Goal: Task Accomplishment & Management: Manage account settings

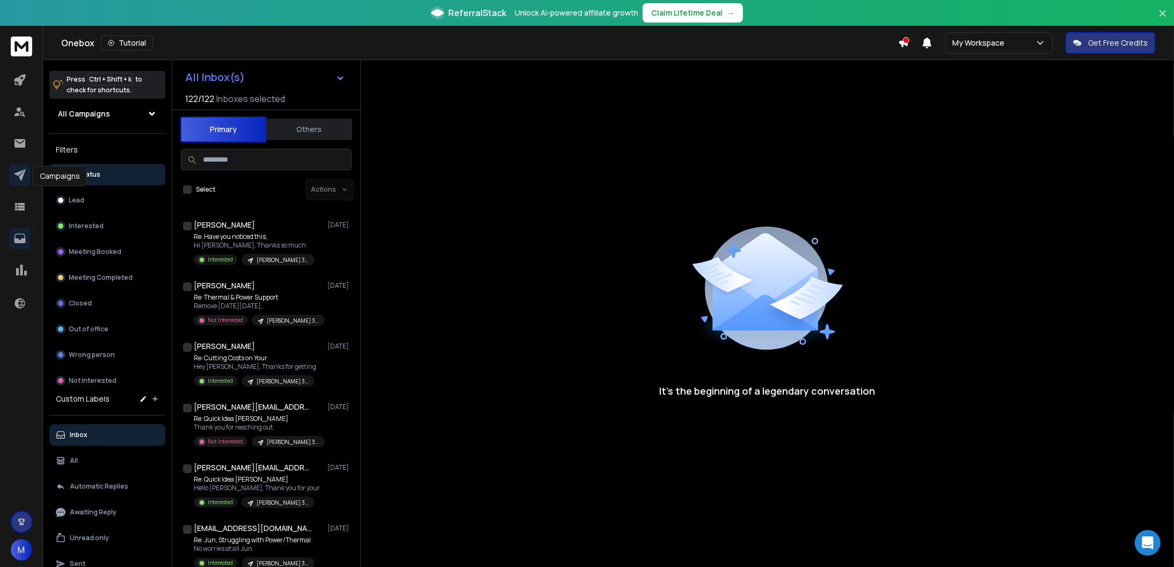
click at [24, 176] on icon at bounding box center [19, 175] width 13 height 13
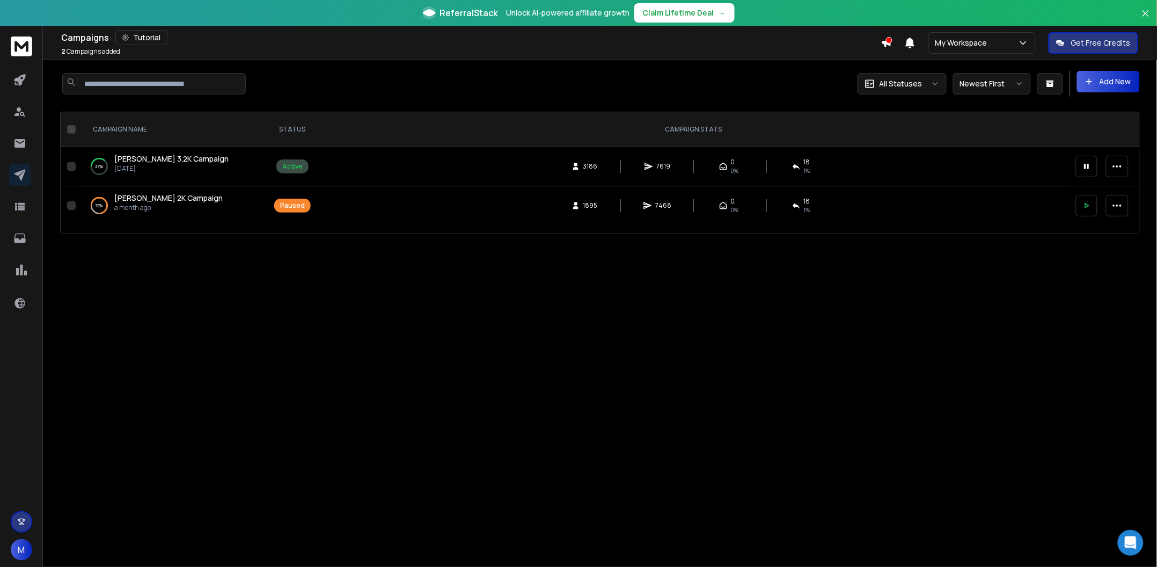
click at [159, 158] on span "[PERSON_NAME] 3.2K Campaign" at bounding box center [171, 159] width 114 height 10
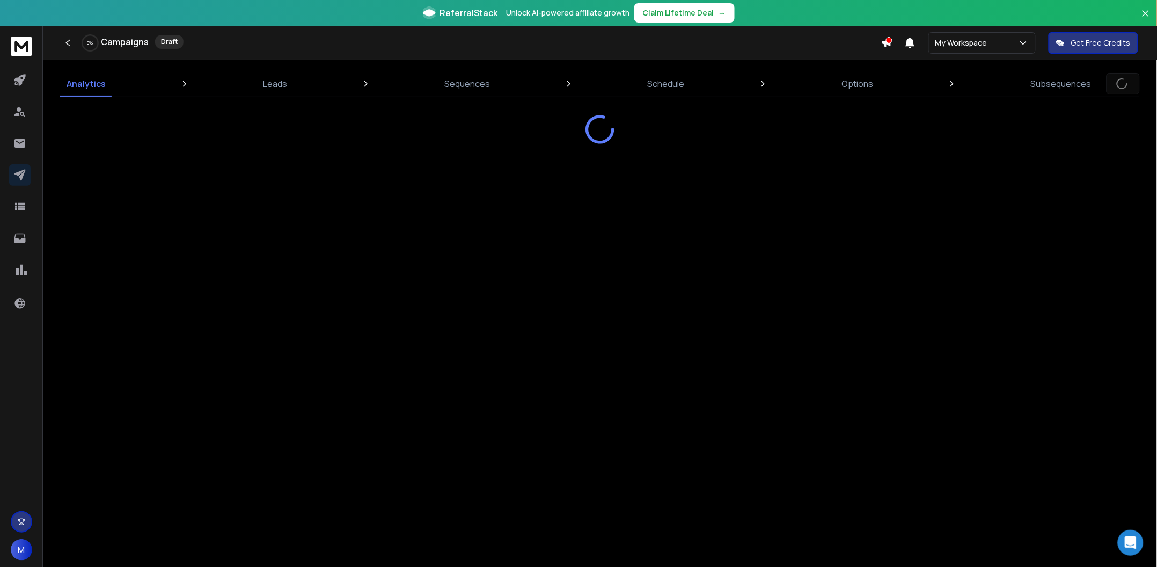
click at [294, 89] on div "Analytics Leads Sequences Schedule Options Subsequences" at bounding box center [579, 84] width 1038 height 26
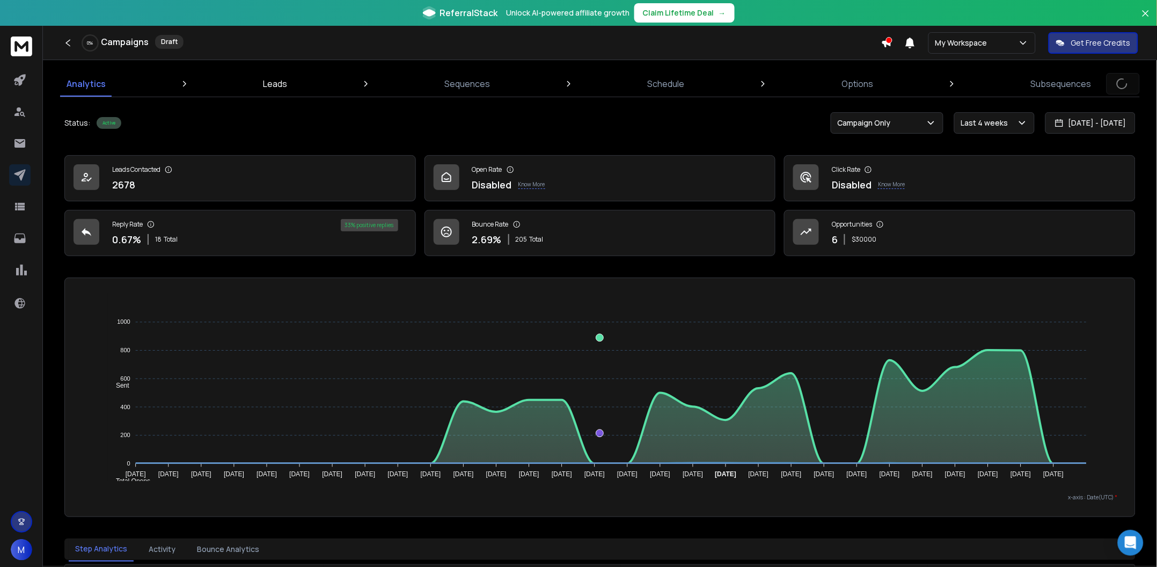
click at [290, 92] on div "Analytics Leads Sequences Schedule Options Subsequences" at bounding box center [579, 84] width 1038 height 26
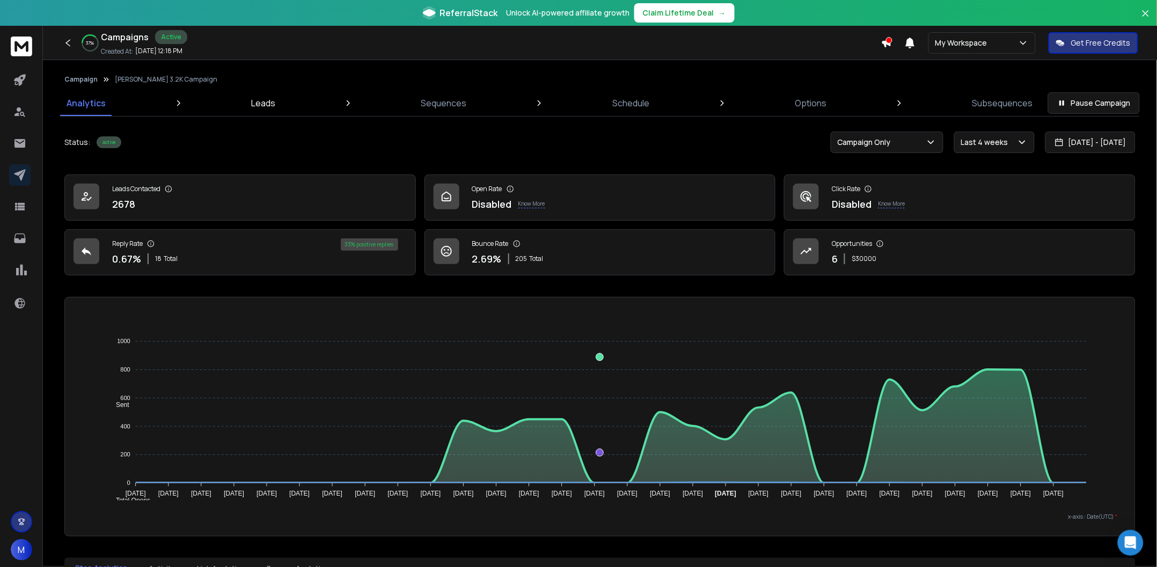
click at [272, 104] on p "Leads" at bounding box center [263, 103] width 24 height 13
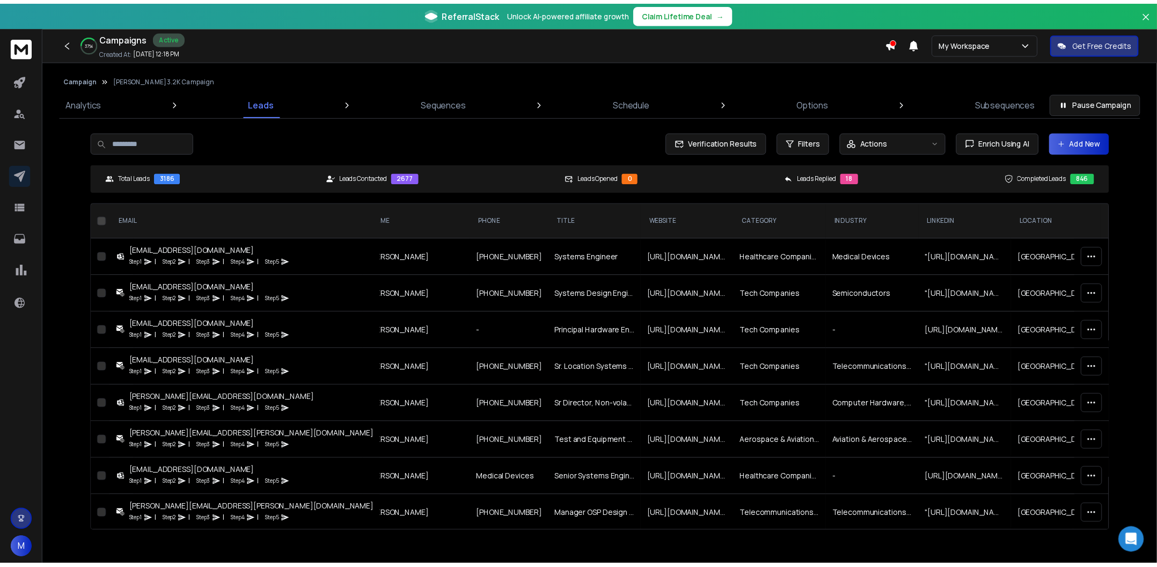
scroll to position [0, 315]
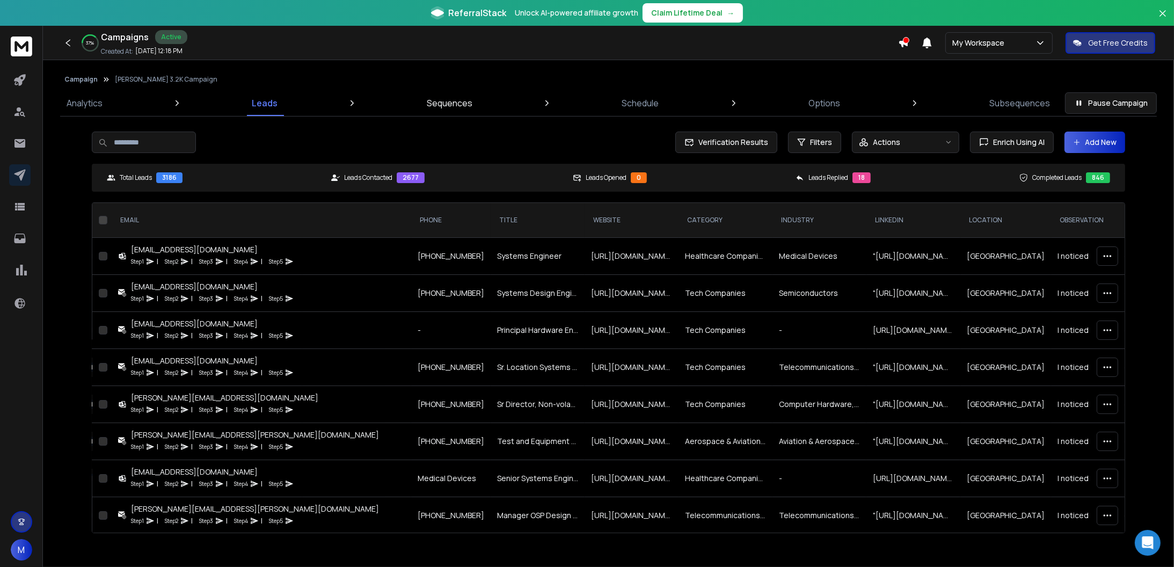
click at [451, 109] on p "Sequences" at bounding box center [450, 103] width 46 height 13
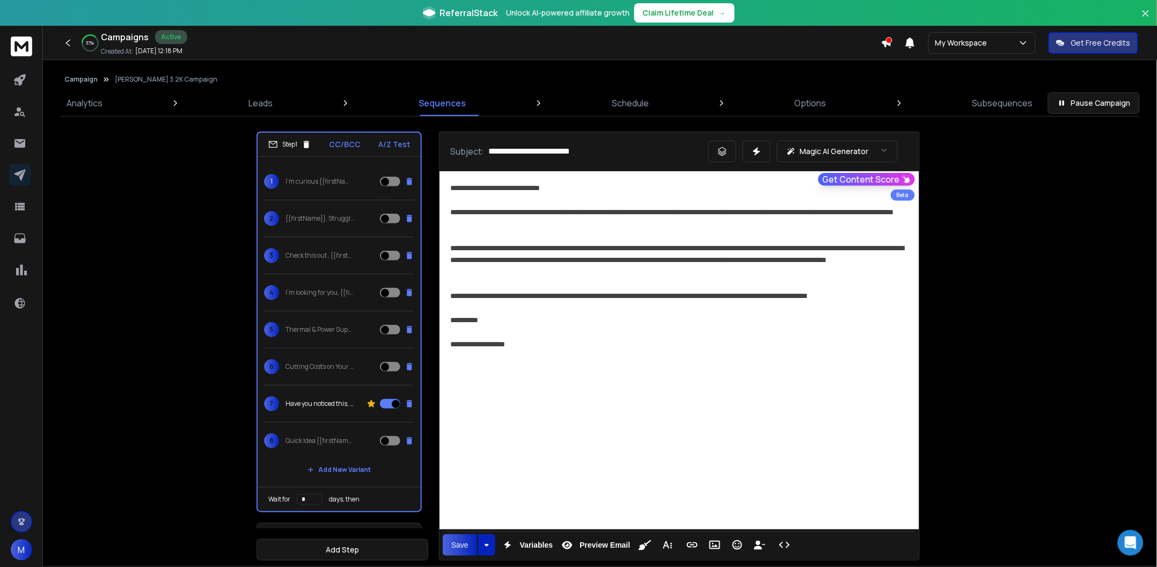
click at [328, 411] on div "7 Have you noticed this, {{firstName}}?" at bounding box center [309, 403] width 90 height 15
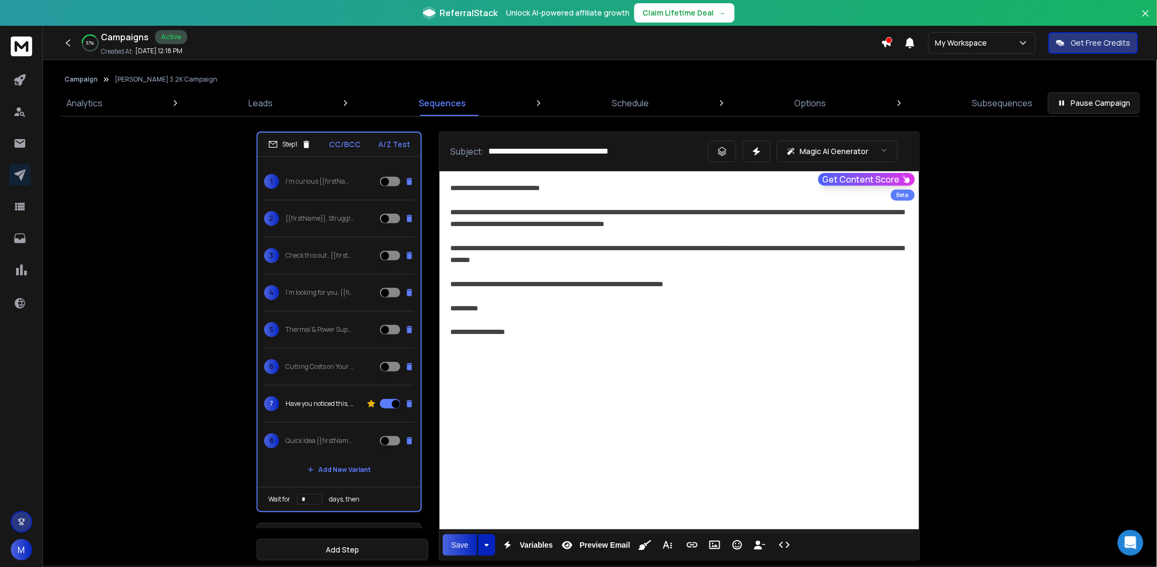
click at [326, 397] on div "7 Have you noticed this, {{firstName}}?" at bounding box center [339, 403] width 150 height 37
click at [327, 182] on p "I'm curious {{firstName}}" at bounding box center [320, 181] width 69 height 9
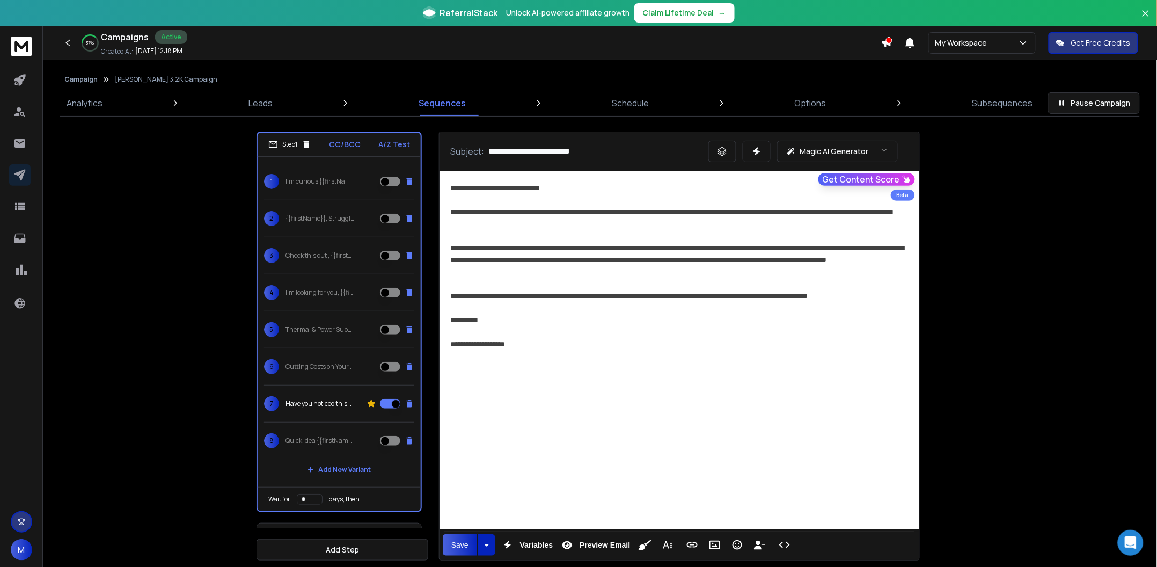
click at [329, 371] on p "Cutting Costs on Your Thermal Strategy" at bounding box center [320, 366] width 69 height 9
type input "**********"
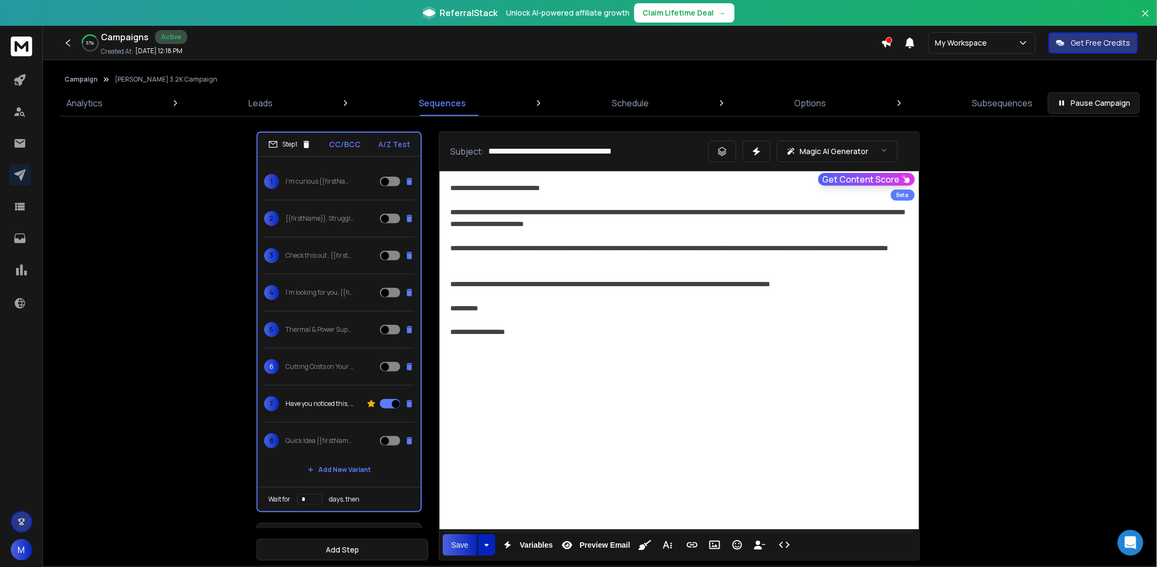
click at [842, 105] on div "Analytics Leads Sequences Schedule Options Subsequences" at bounding box center [550, 103] width 980 height 26
click at [821, 108] on p "Options" at bounding box center [811, 103] width 32 height 13
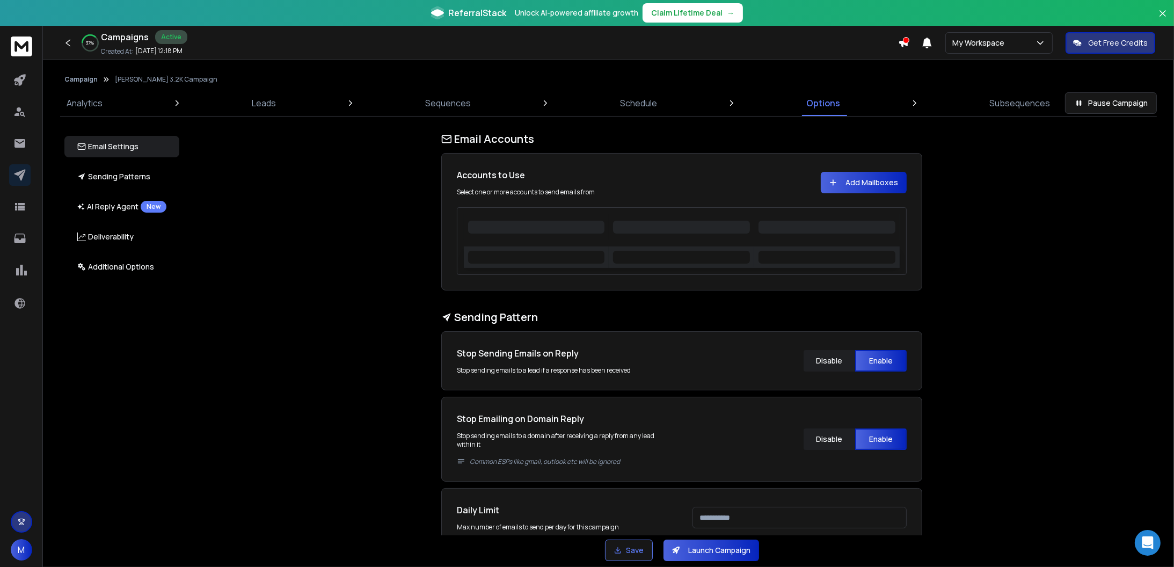
click at [1075, 90] on div "Analytics Leads Sequences Schedule Options Subsequences Pause Campaign" at bounding box center [608, 103] width 1097 height 26
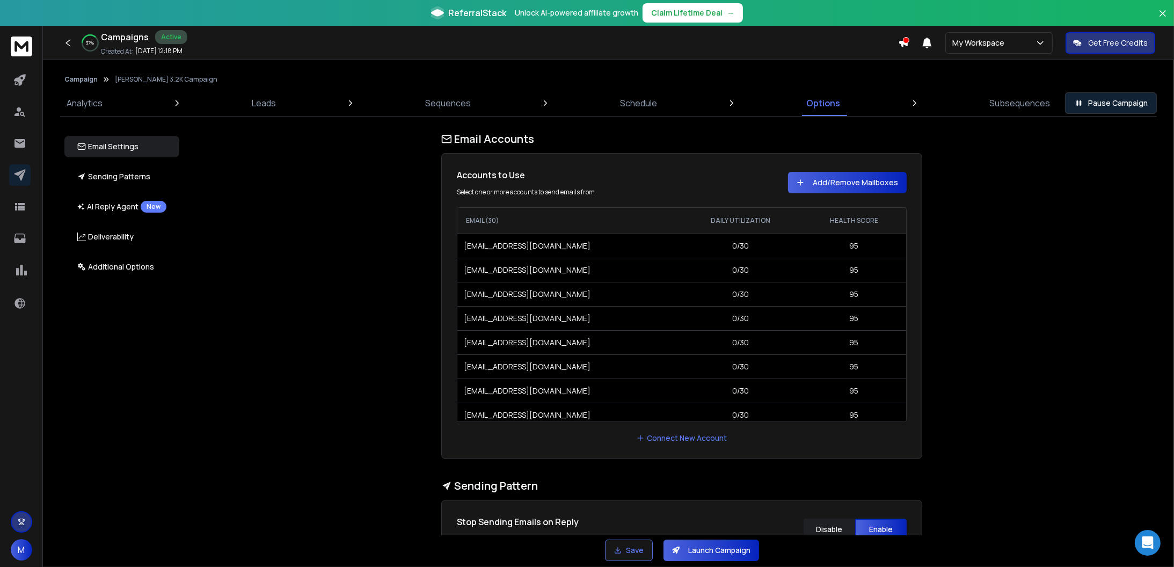
click at [1084, 102] on button "Pause Campaign" at bounding box center [1111, 102] width 92 height 21
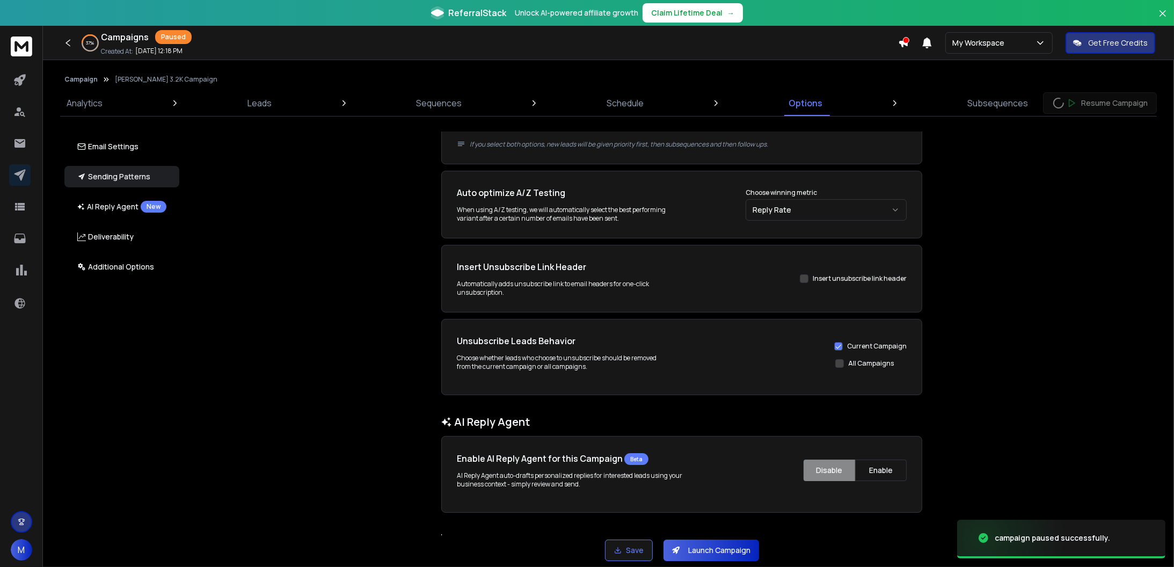
scroll to position [752, 0]
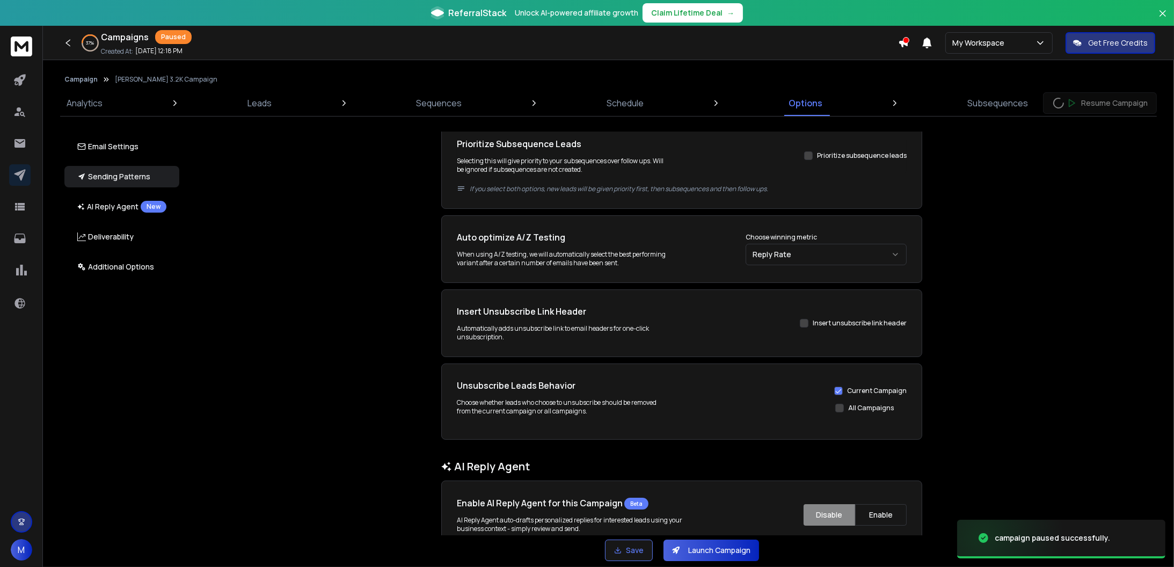
click at [814, 259] on button "Reply Rate" at bounding box center [826, 254] width 161 height 21
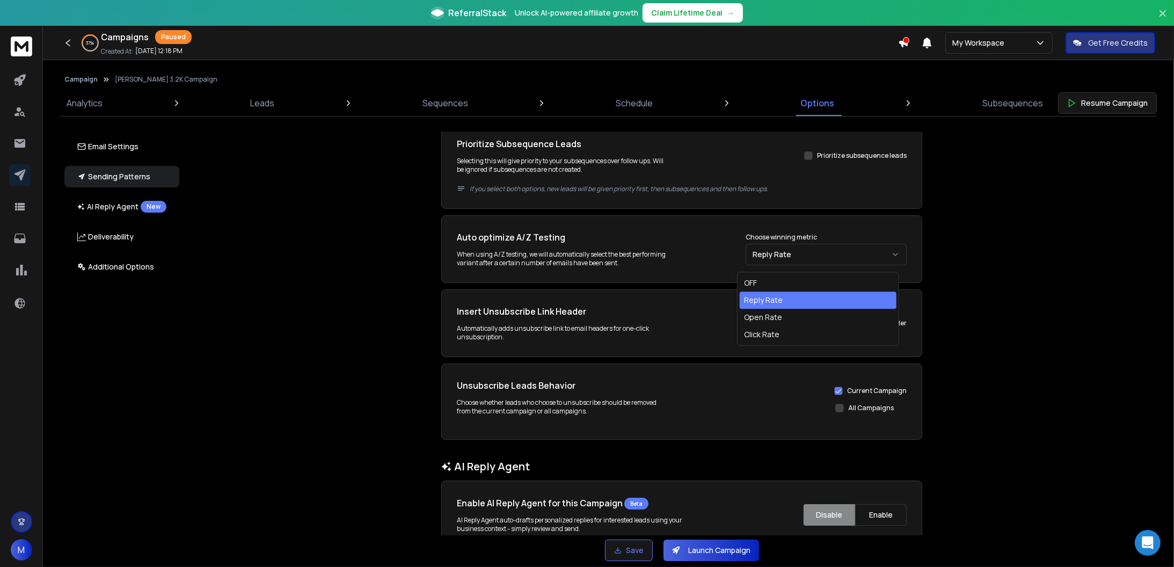
select select "***"
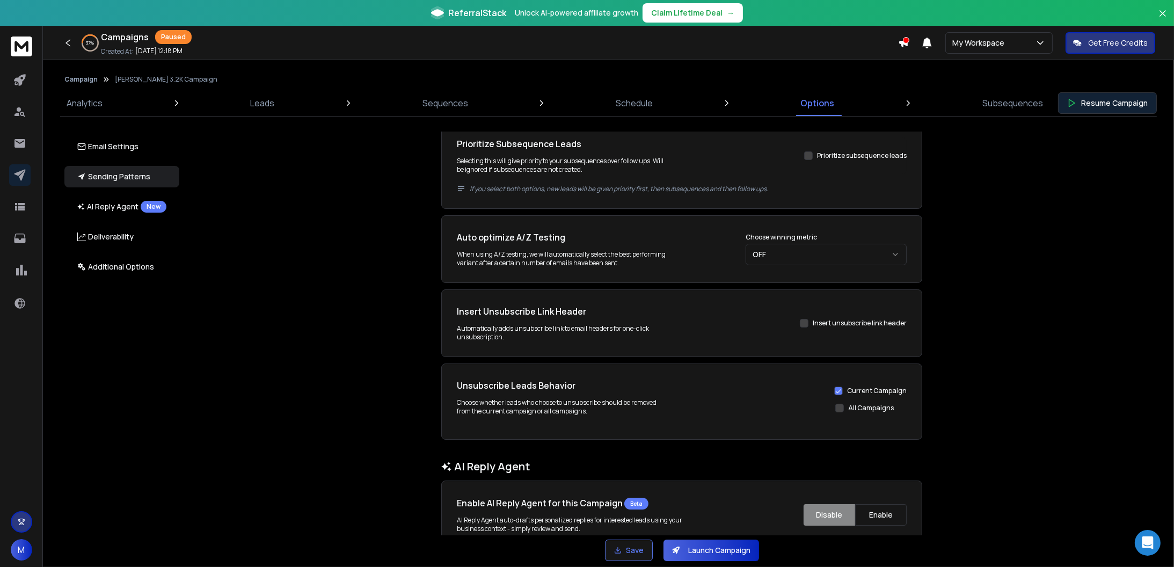
click at [1083, 97] on button "Resume Campaign" at bounding box center [1107, 102] width 99 height 21
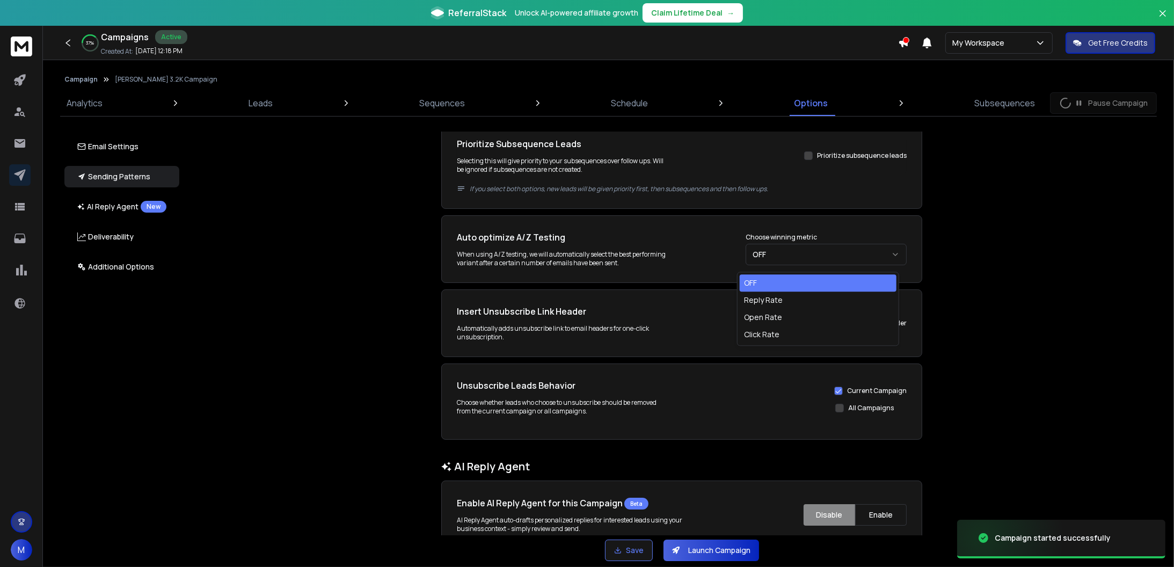
click at [808, 249] on button "OFF" at bounding box center [826, 254] width 161 height 21
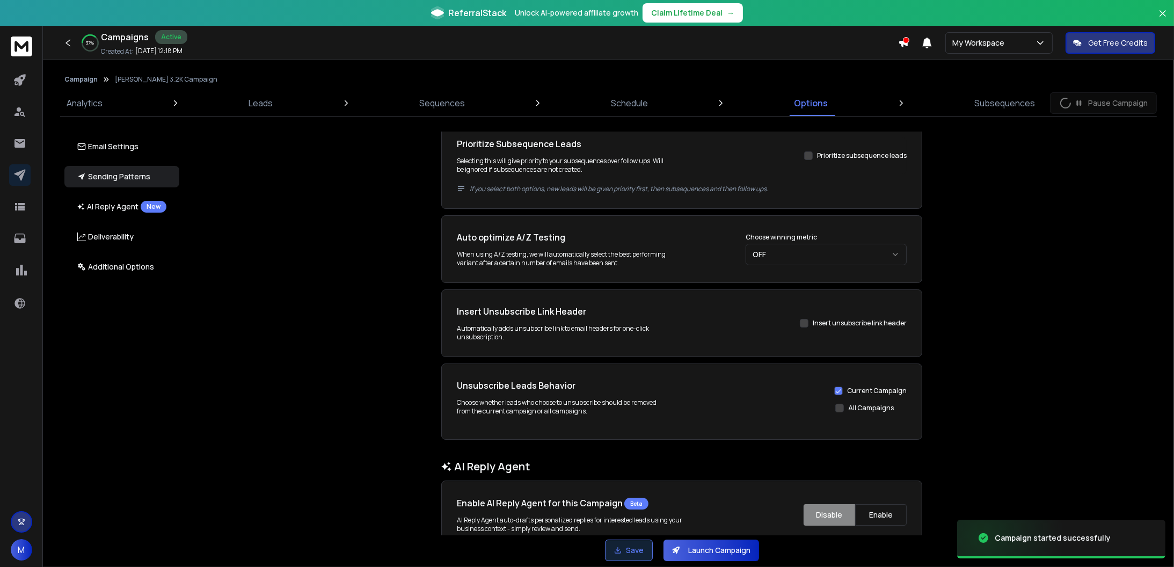
click at [633, 544] on button "Save" at bounding box center [629, 550] width 48 height 21
click at [723, 552] on button "Launch Campaign" at bounding box center [712, 550] width 96 height 21
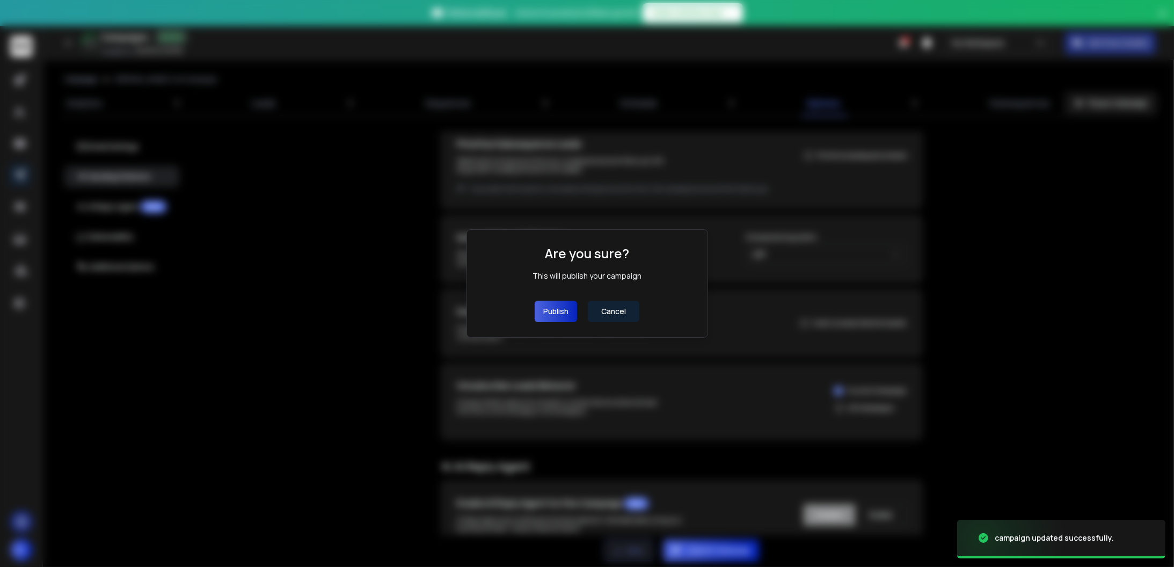
click at [550, 310] on button "Publish" at bounding box center [556, 311] width 42 height 21
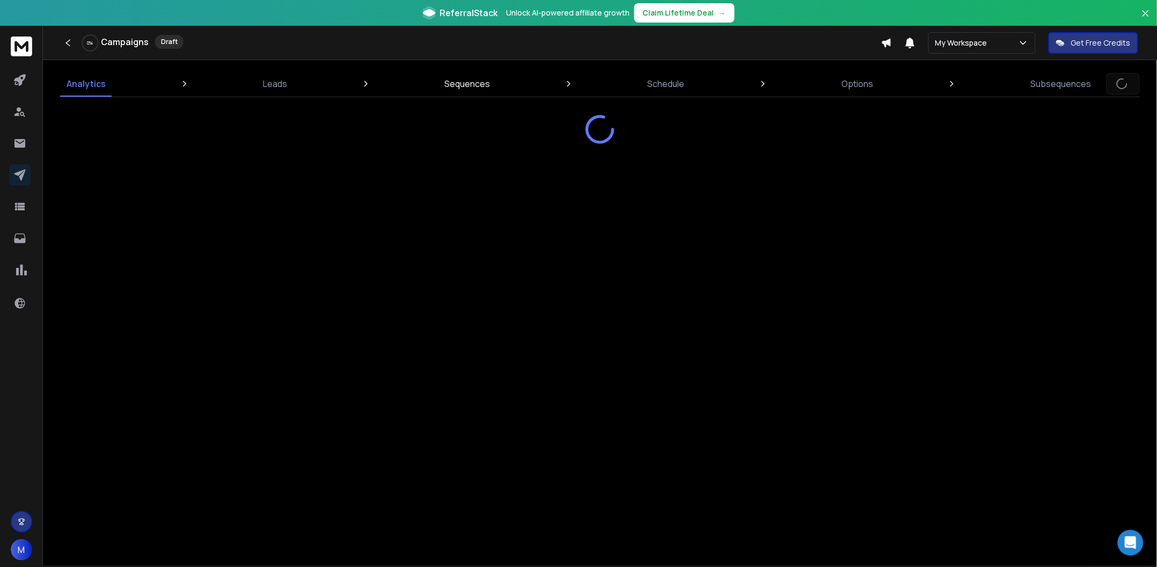
click at [475, 87] on p "Sequences" at bounding box center [467, 83] width 46 height 13
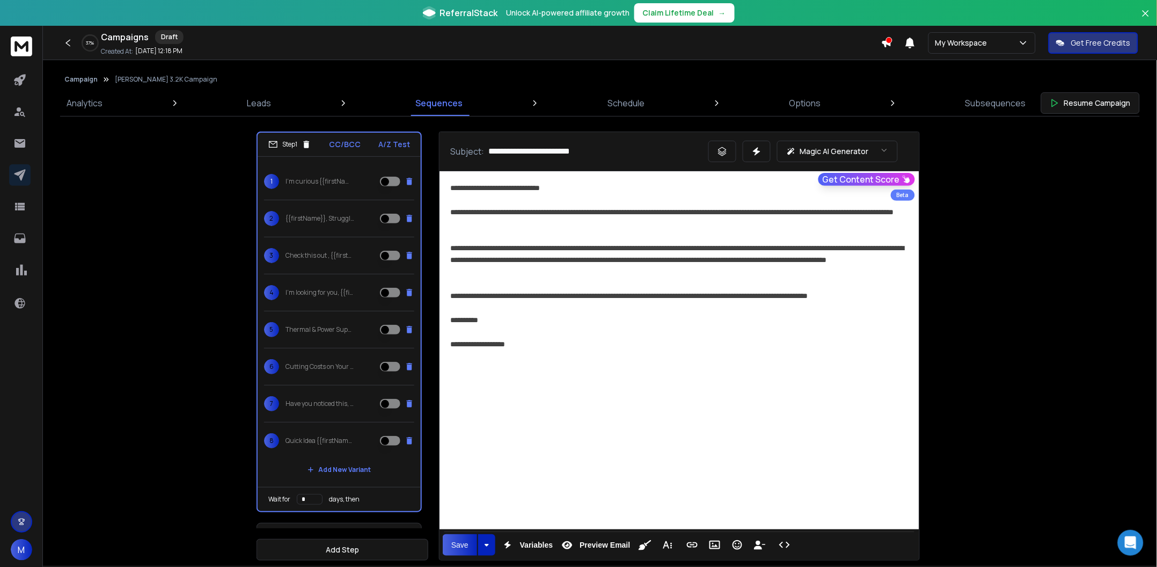
click at [391, 184] on button "button" at bounding box center [390, 182] width 20 height 10
drag, startPoint x: 387, startPoint y: 217, endPoint x: 391, endPoint y: 229, distance: 12.1
click at [387, 216] on button "button" at bounding box center [390, 219] width 20 height 10
click at [387, 254] on button "button" at bounding box center [390, 256] width 20 height 10
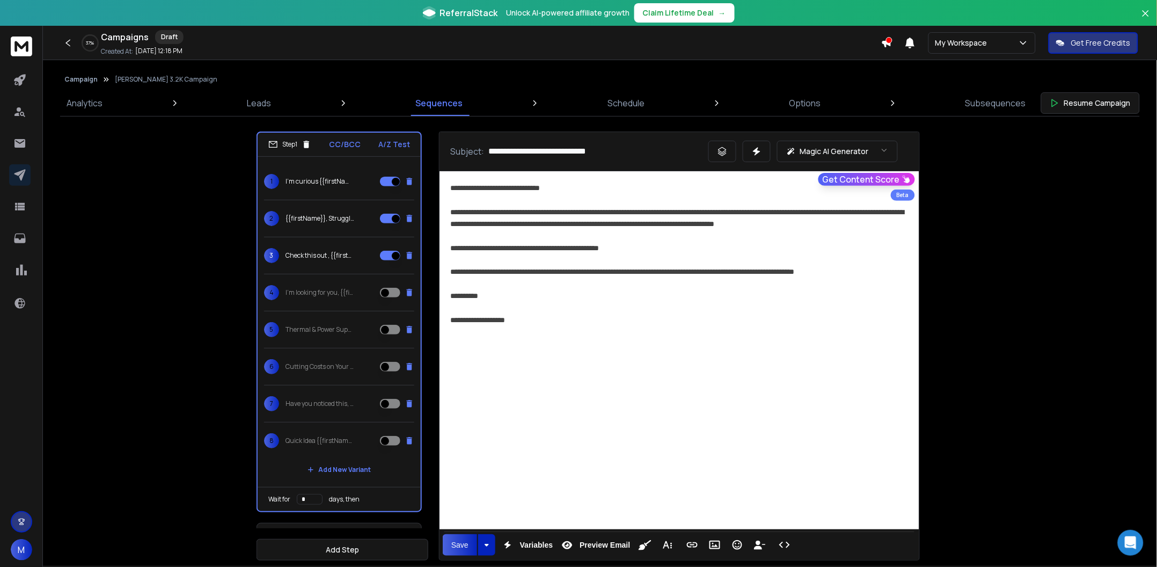
click at [387, 295] on button "button" at bounding box center [390, 293] width 20 height 10
drag, startPoint x: 387, startPoint y: 331, endPoint x: 373, endPoint y: 354, distance: 27.0
click at [388, 331] on button "button" at bounding box center [390, 330] width 20 height 10
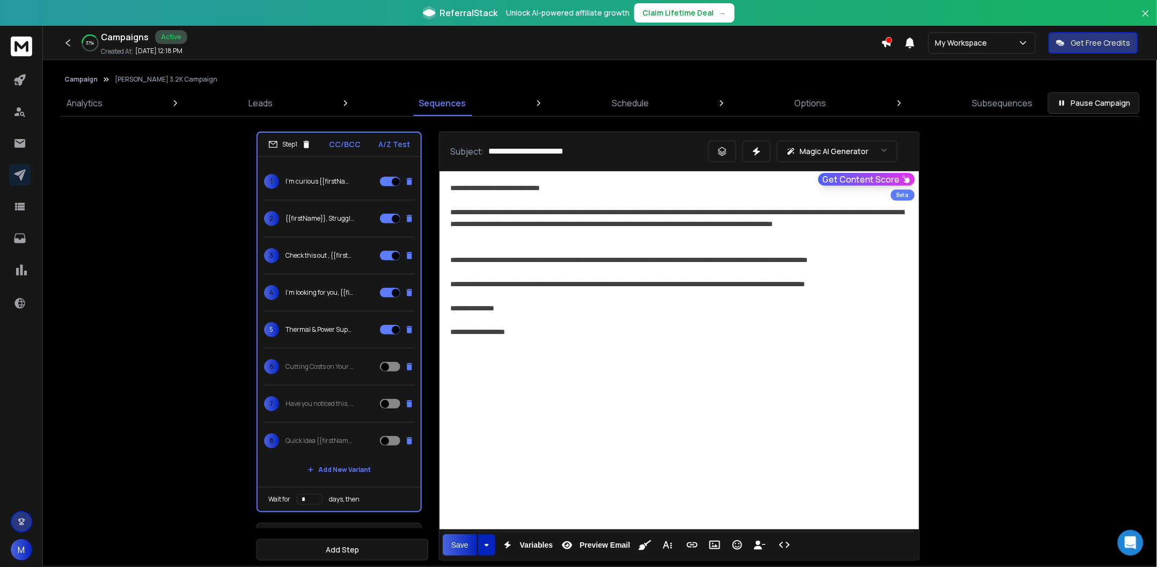
click at [384, 368] on button "button" at bounding box center [390, 367] width 20 height 10
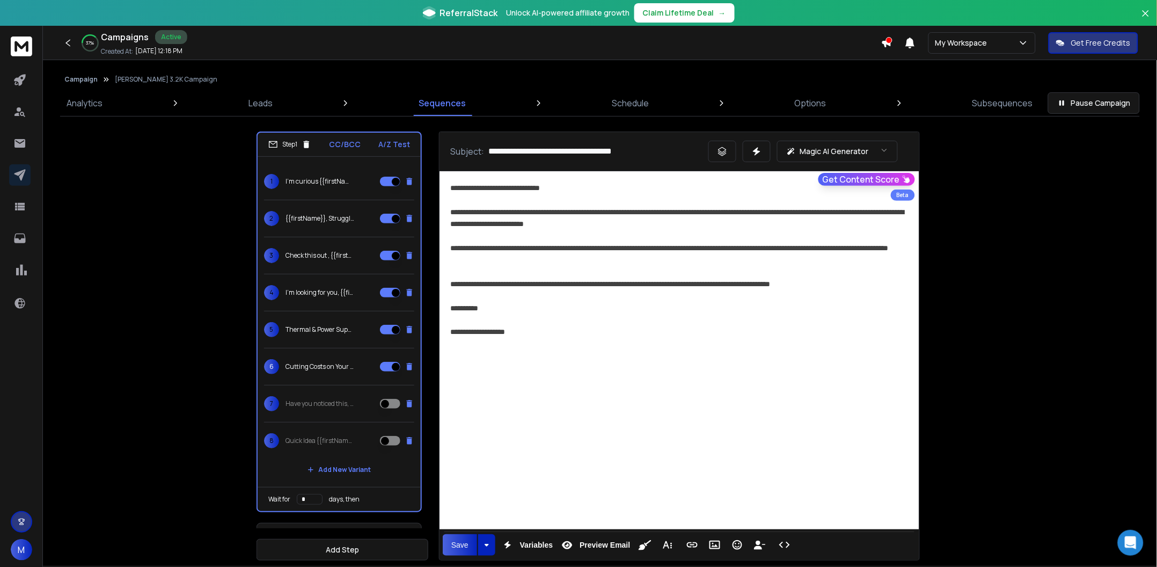
click at [391, 404] on button "button" at bounding box center [390, 404] width 20 height 10
click at [328, 442] on p "Quick Idea {{firstName}}" at bounding box center [320, 440] width 69 height 9
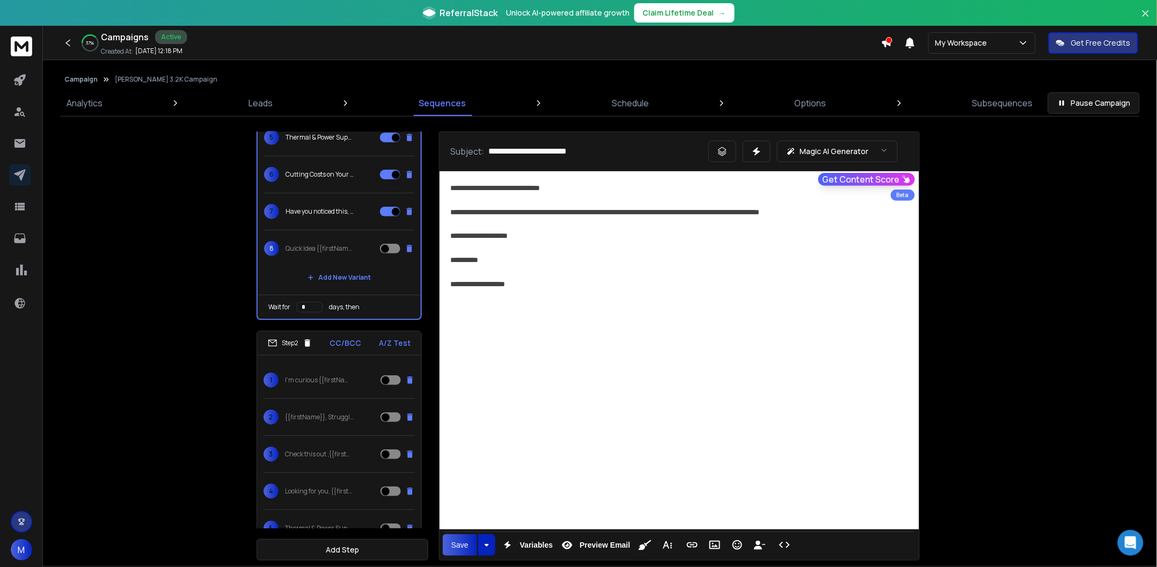
scroll to position [215, 0]
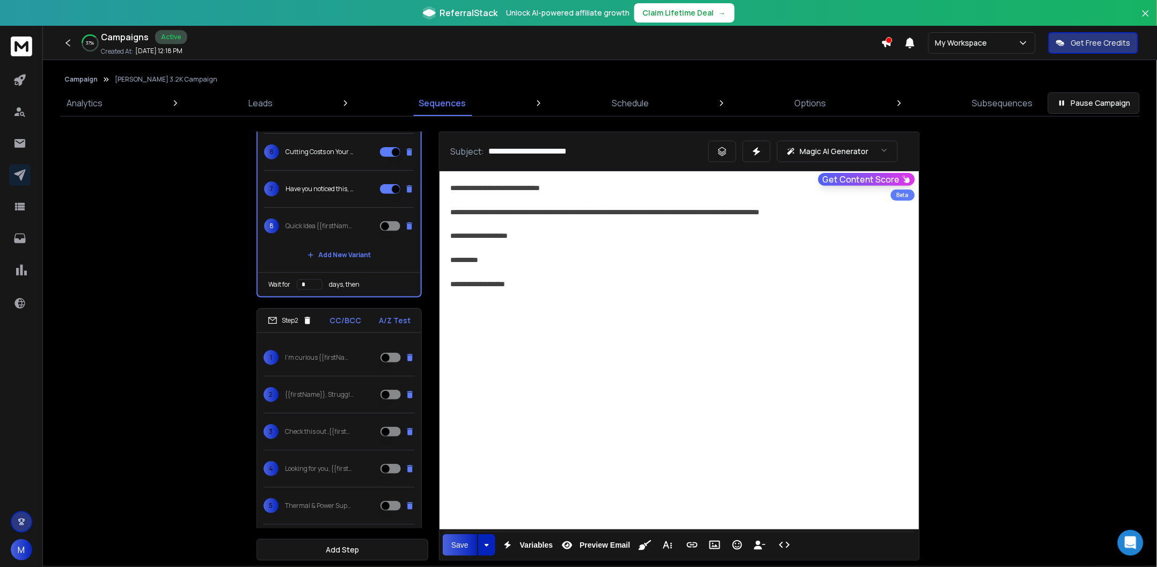
click at [392, 353] on div "1 I'm curious {{firstName}}" at bounding box center [339, 357] width 151 height 37
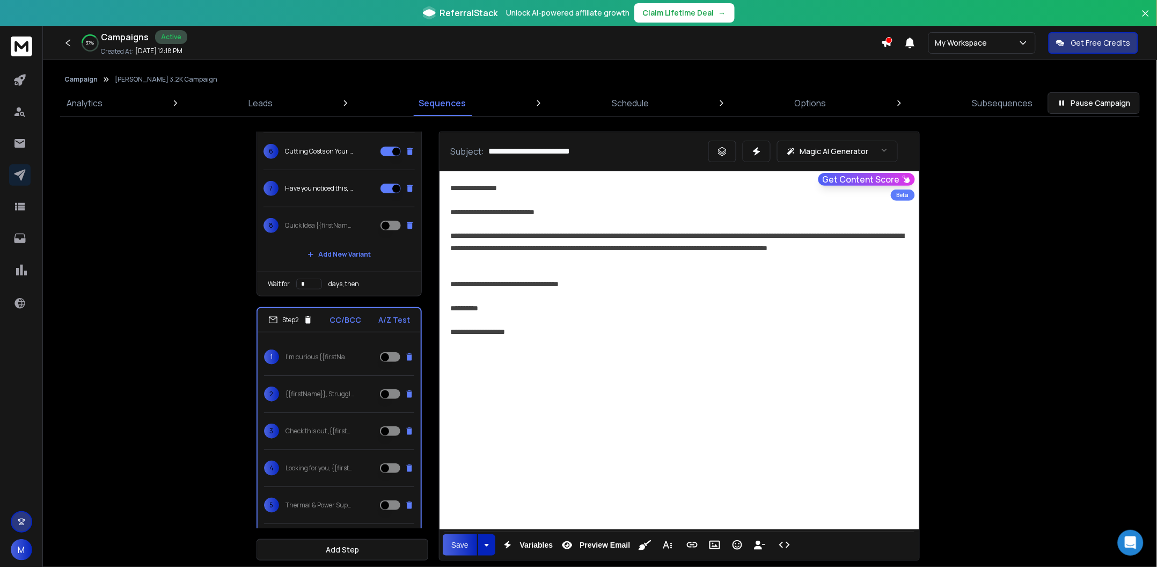
drag, startPoint x: 388, startPoint y: 362, endPoint x: 382, endPoint y: 388, distance: 26.4
click at [387, 362] on button "button" at bounding box center [390, 357] width 20 height 10
click at [382, 397] on button "button" at bounding box center [390, 394] width 20 height 10
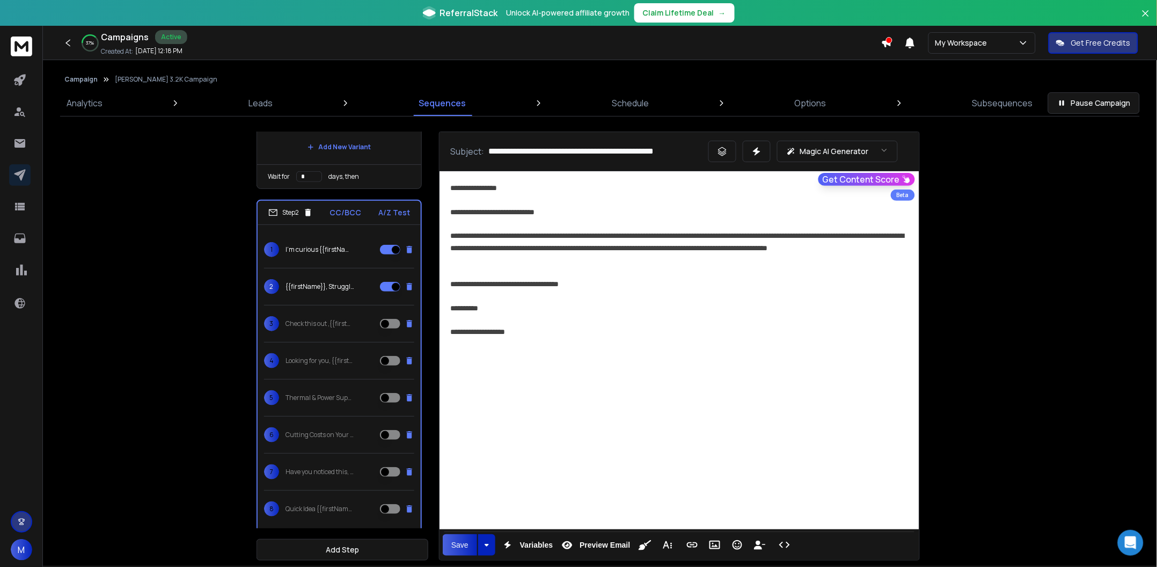
scroll to position [429, 0]
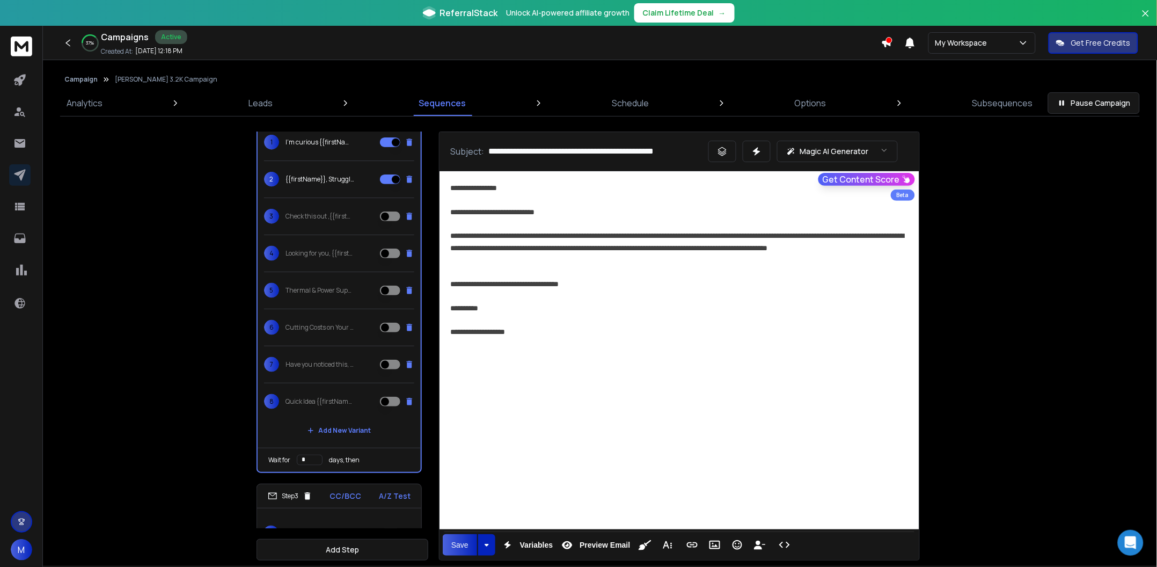
click at [391, 218] on button "button" at bounding box center [390, 217] width 20 height 10
click at [387, 256] on button "button" at bounding box center [390, 254] width 20 height 10
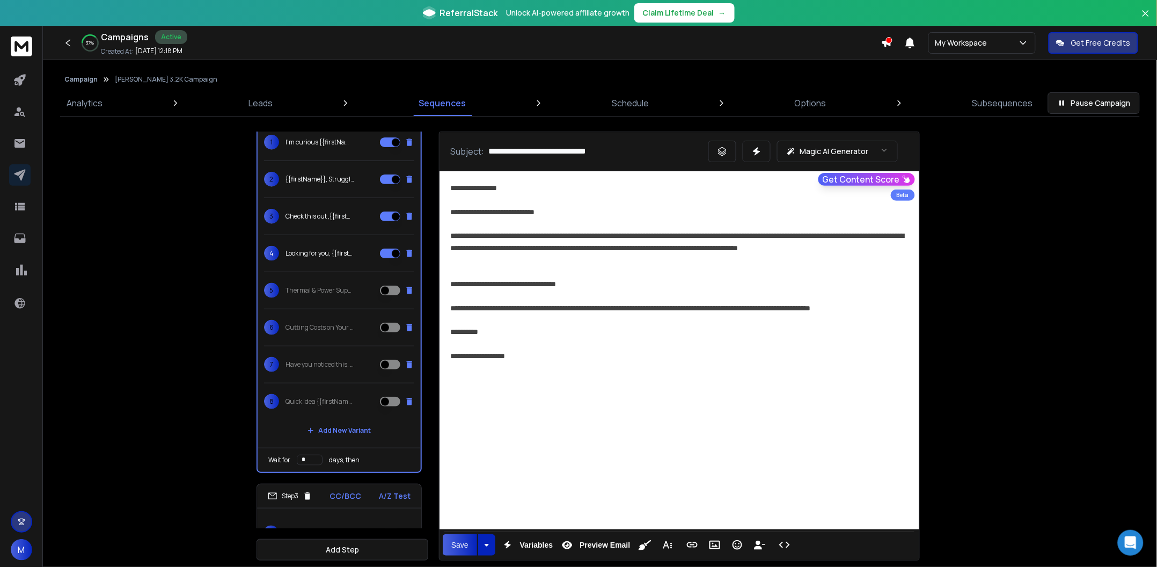
click at [380, 293] on button "button" at bounding box center [390, 291] width 20 height 10
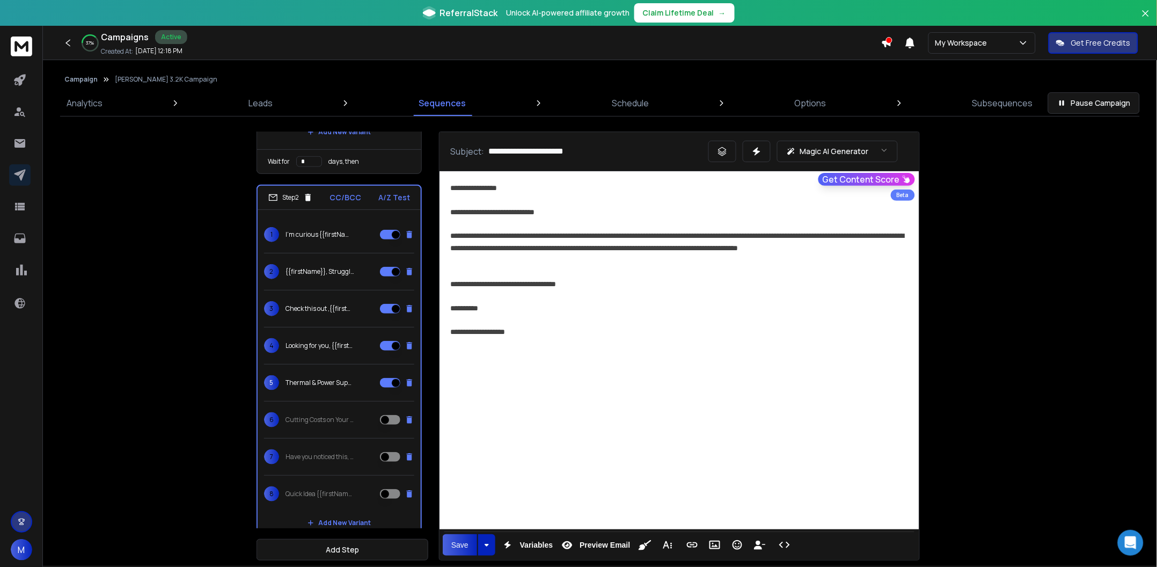
scroll to position [322, 0]
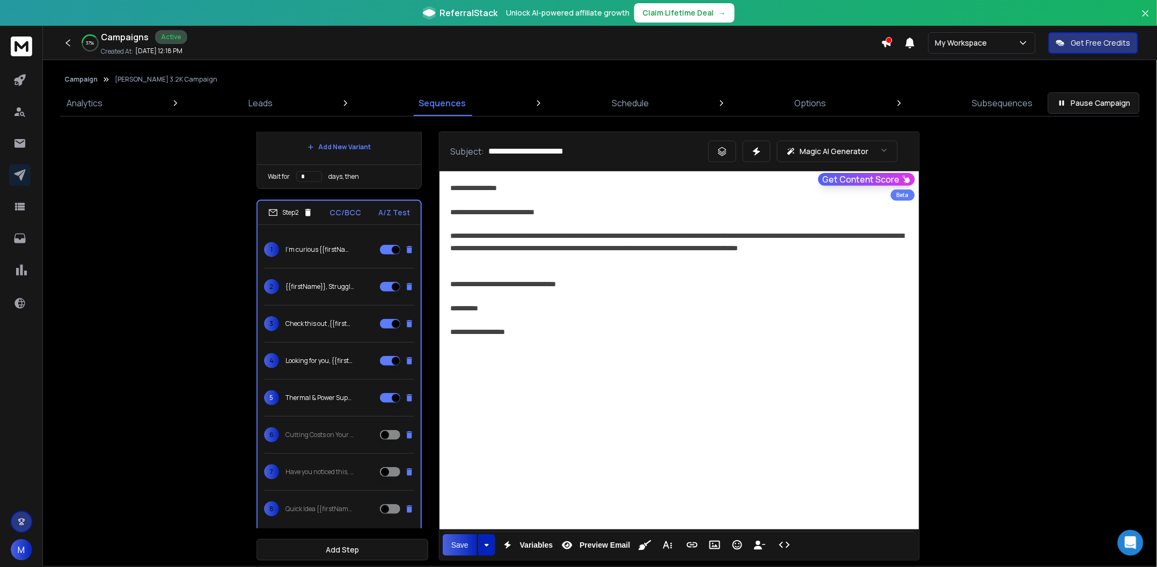
click at [389, 431] on div "6 Cutting Costs on Your Thermal Strategy" at bounding box center [339, 435] width 150 height 37
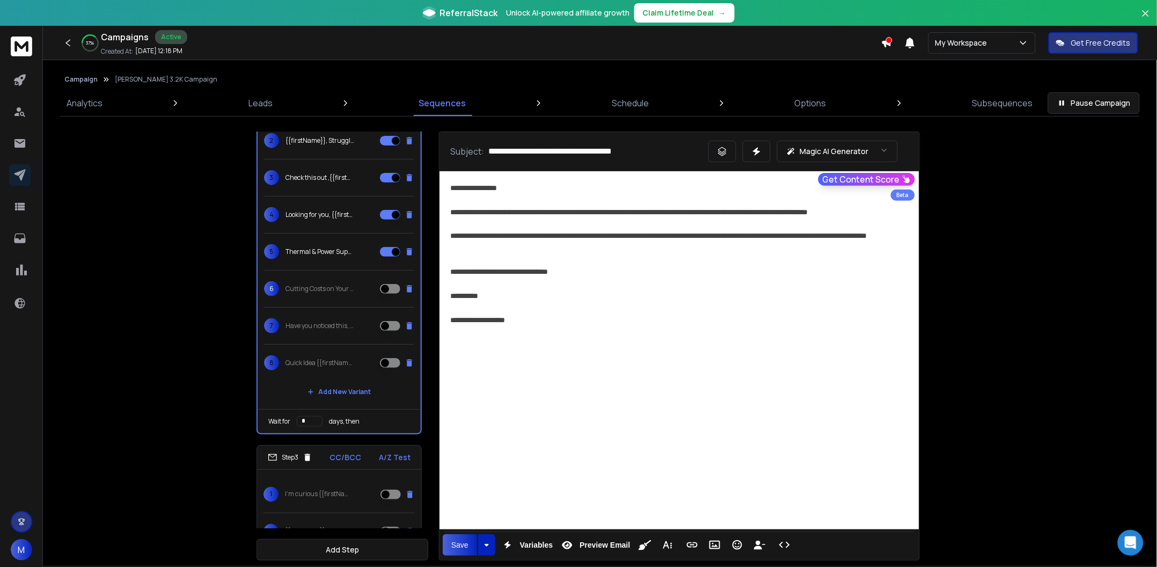
scroll to position [537, 0]
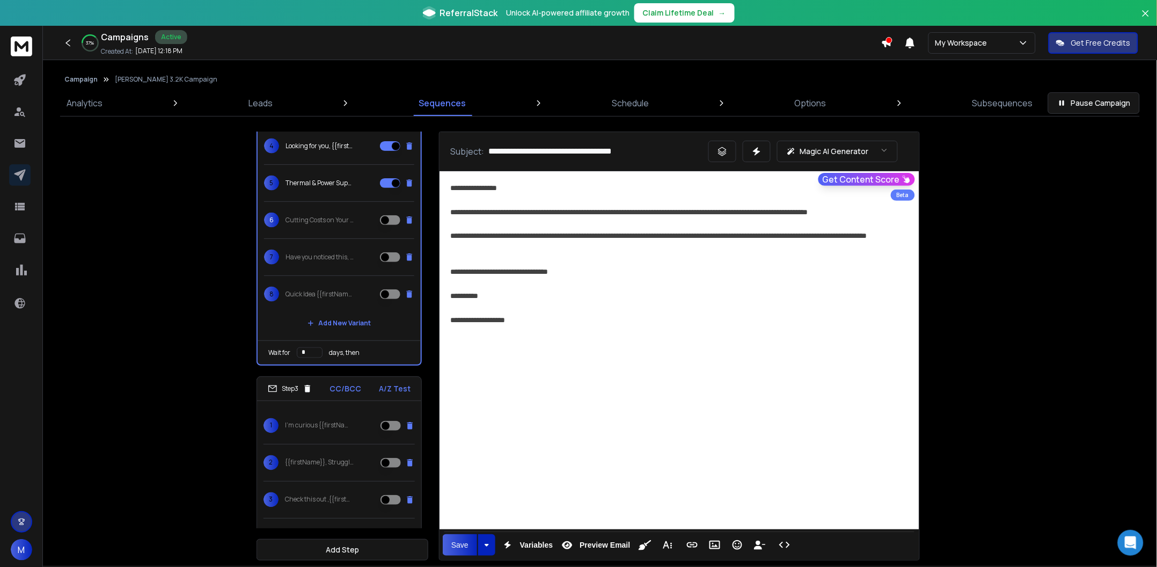
click at [384, 221] on button "button" at bounding box center [390, 220] width 20 height 10
click at [393, 262] on button "button" at bounding box center [390, 257] width 20 height 10
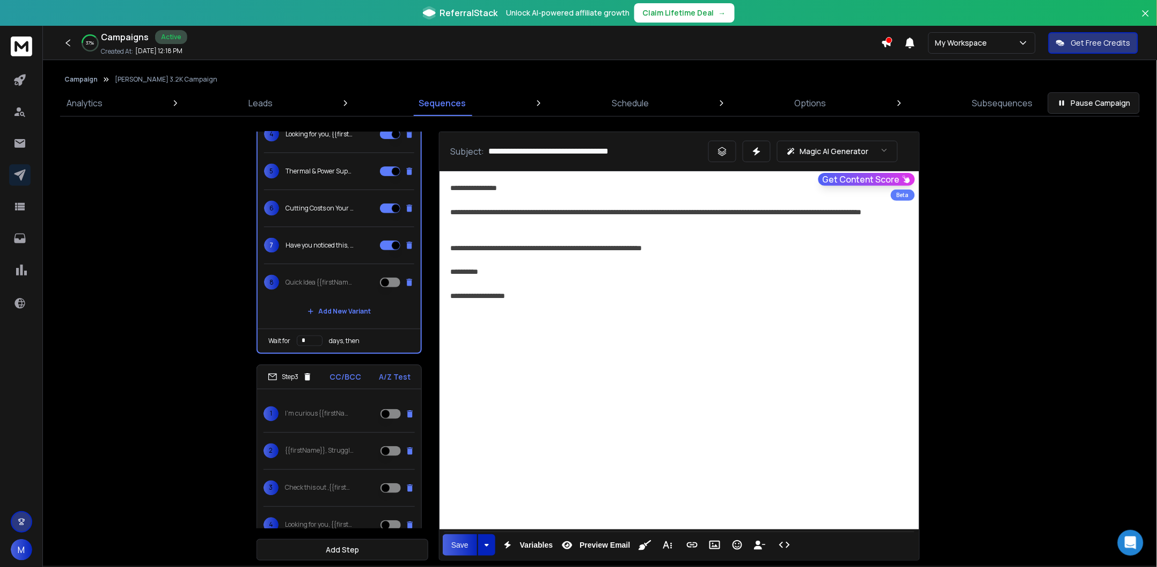
scroll to position [644, 0]
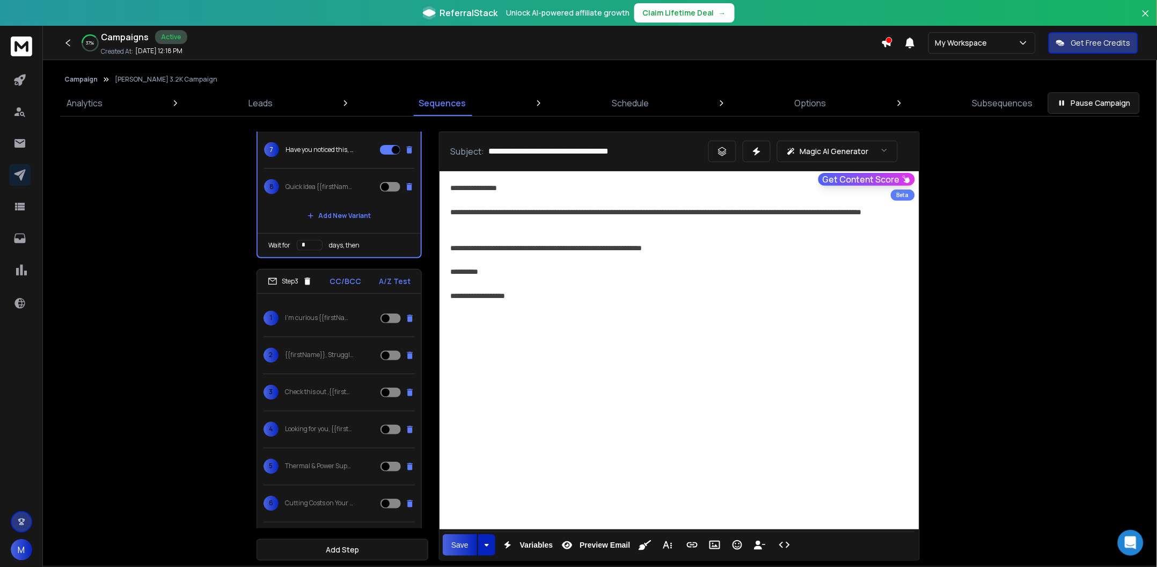
click at [384, 323] on button "button" at bounding box center [391, 319] width 20 height 10
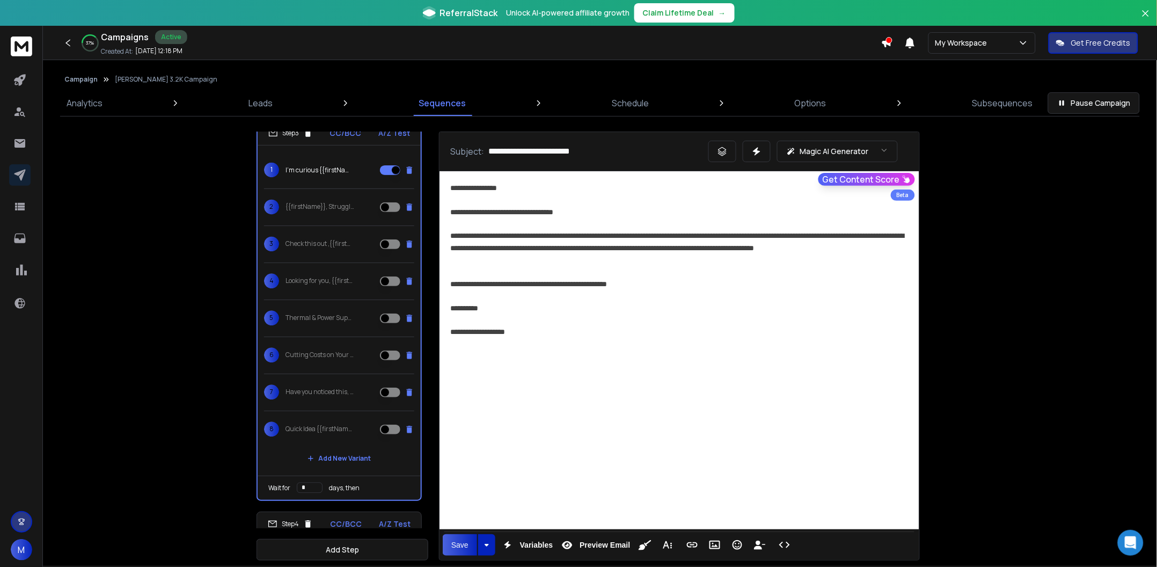
scroll to position [859, 0]
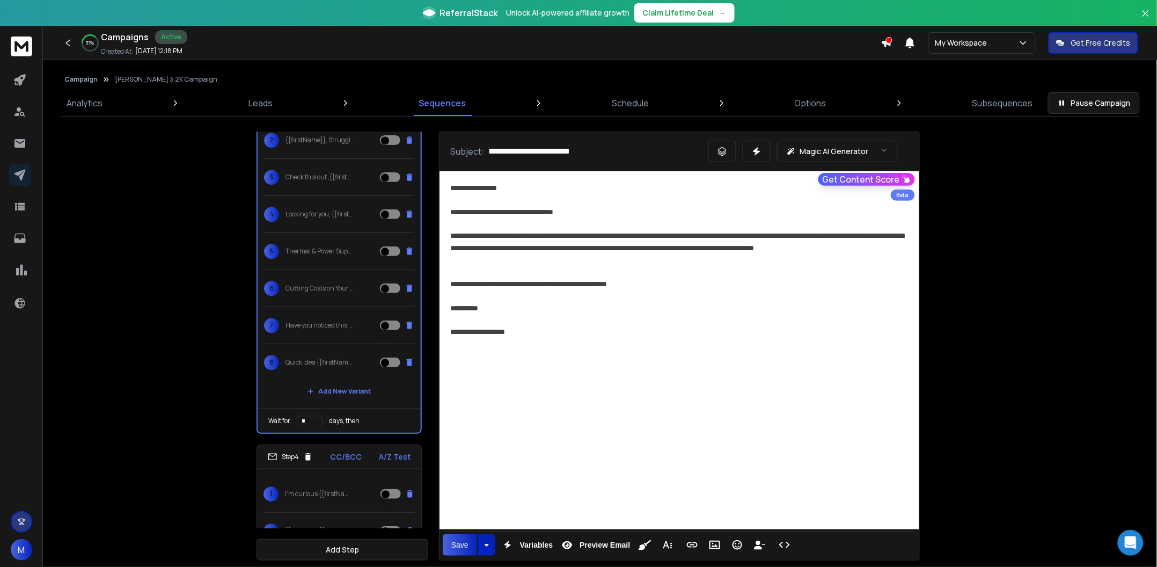
click at [394, 145] on button "button" at bounding box center [390, 140] width 20 height 10
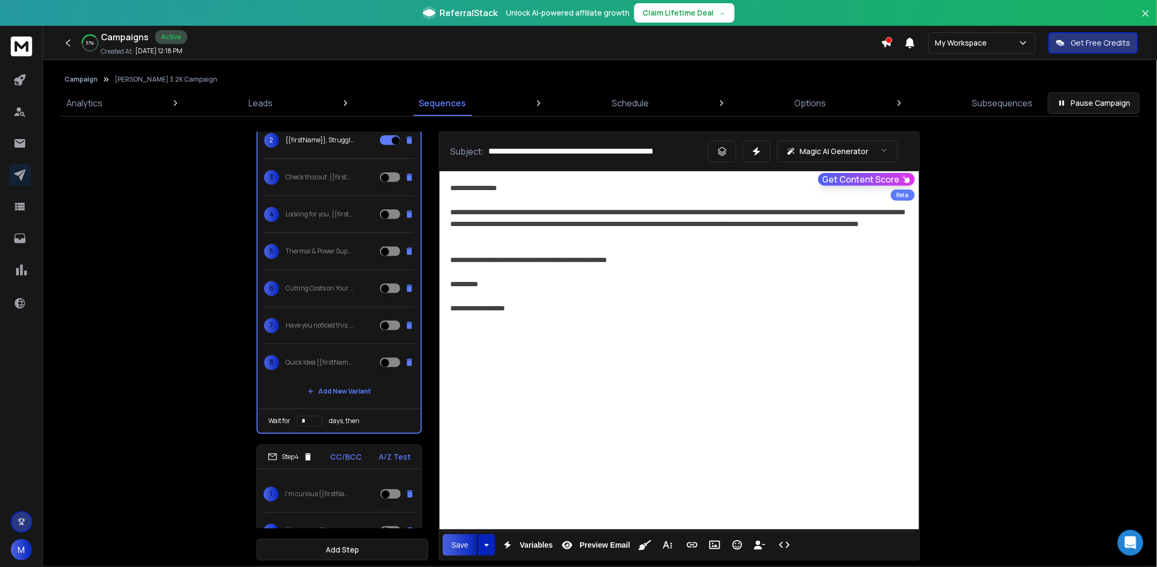
click at [389, 182] on button "button" at bounding box center [390, 177] width 20 height 10
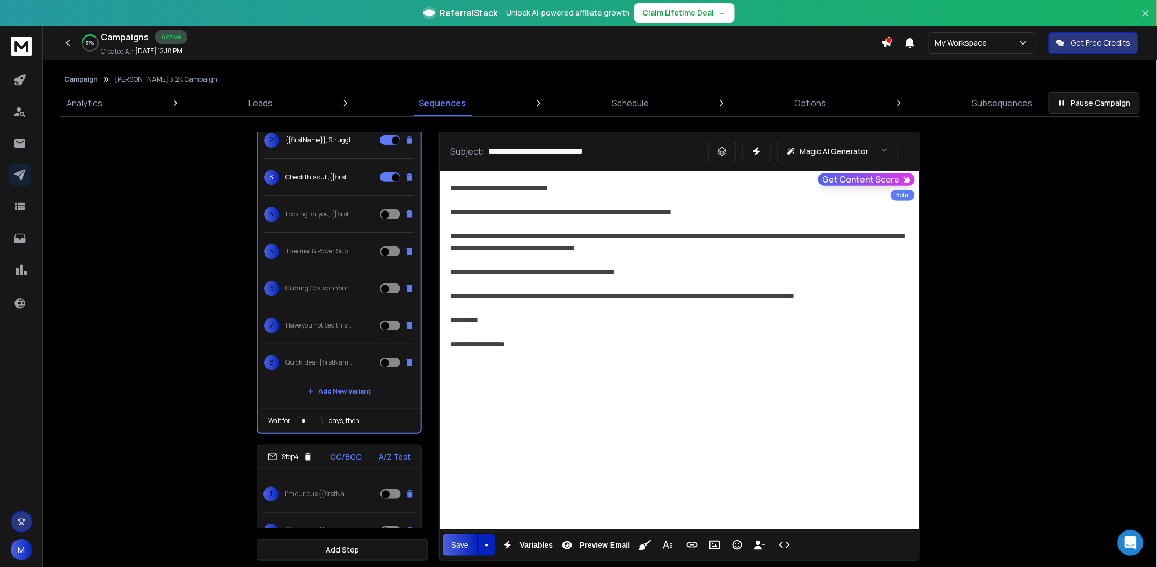
click at [390, 219] on button "button" at bounding box center [390, 214] width 20 height 10
click at [384, 256] on button "button" at bounding box center [390, 251] width 20 height 10
click at [384, 293] on button "button" at bounding box center [390, 288] width 20 height 10
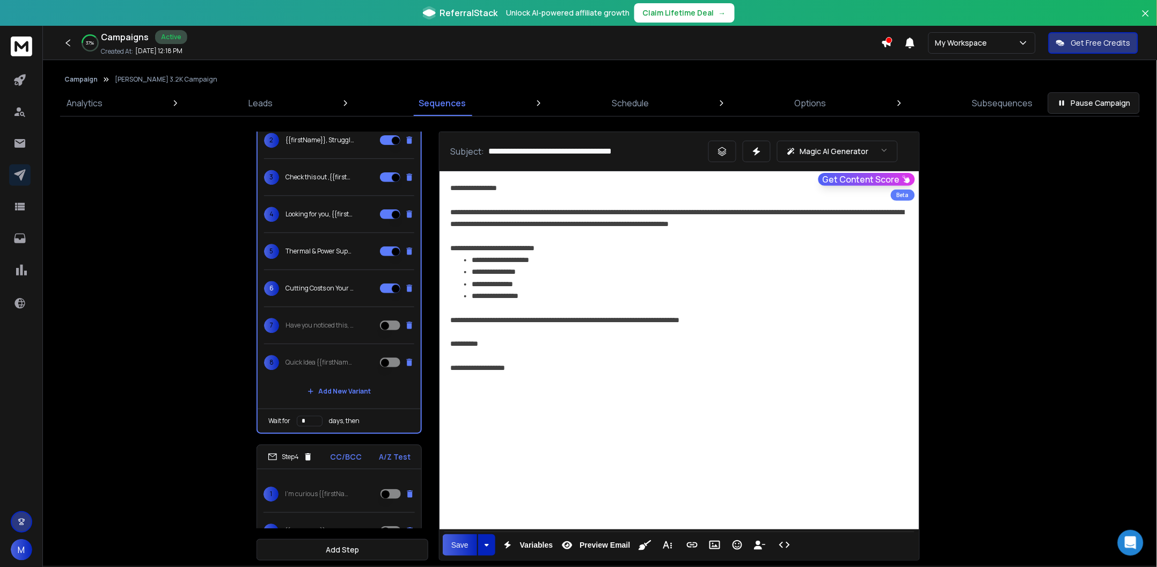
click at [392, 330] on button "button" at bounding box center [390, 325] width 20 height 10
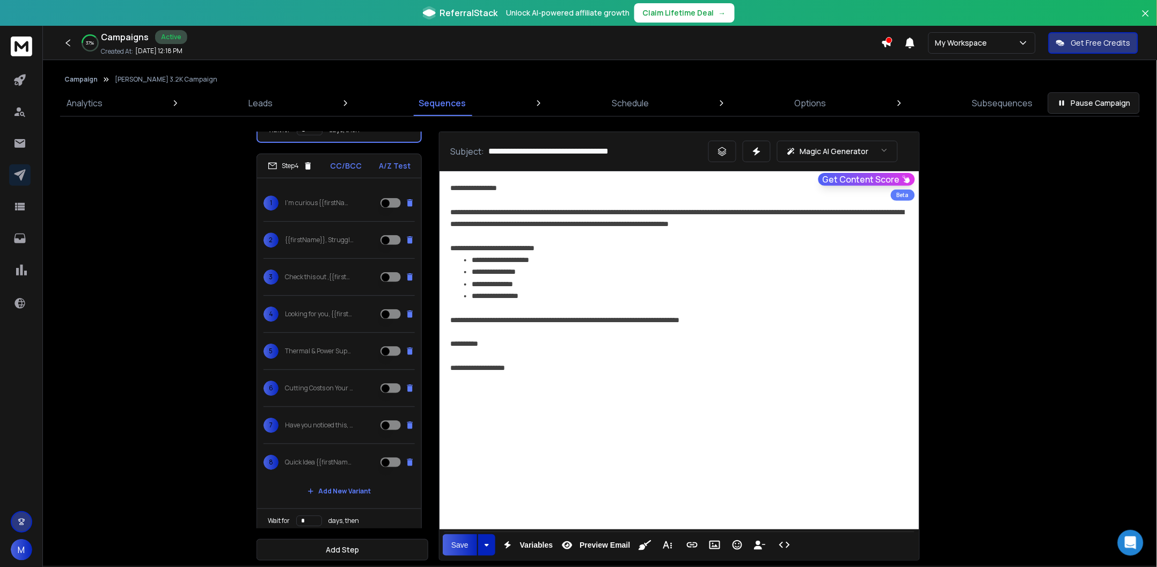
scroll to position [1181, 0]
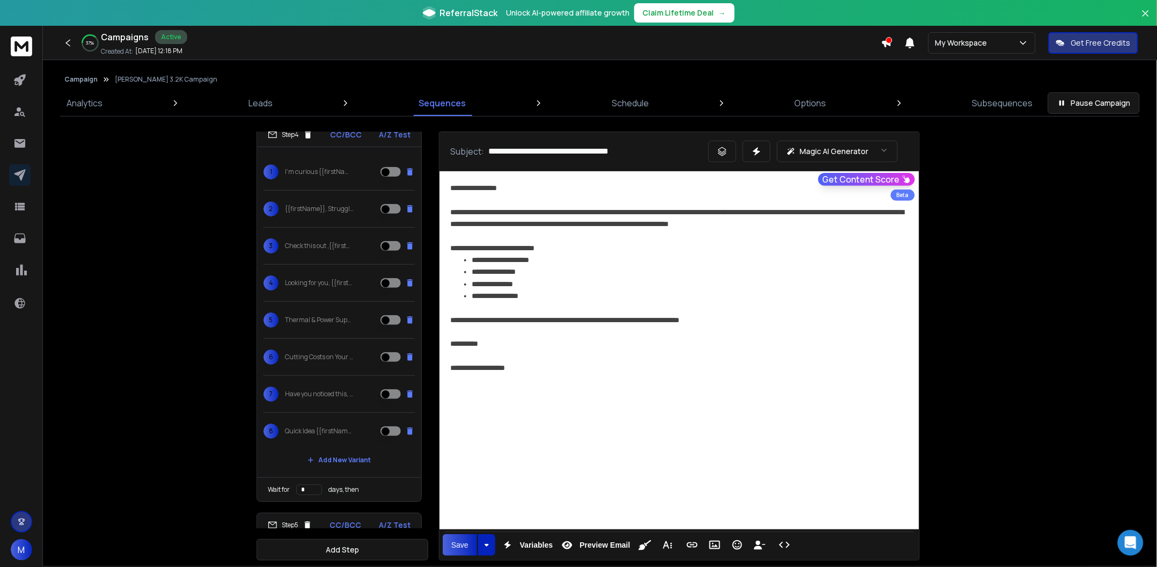
drag, startPoint x: 391, startPoint y: 177, endPoint x: 385, endPoint y: 185, distance: 9.6
click at [389, 177] on button "button" at bounding box center [391, 172] width 20 height 10
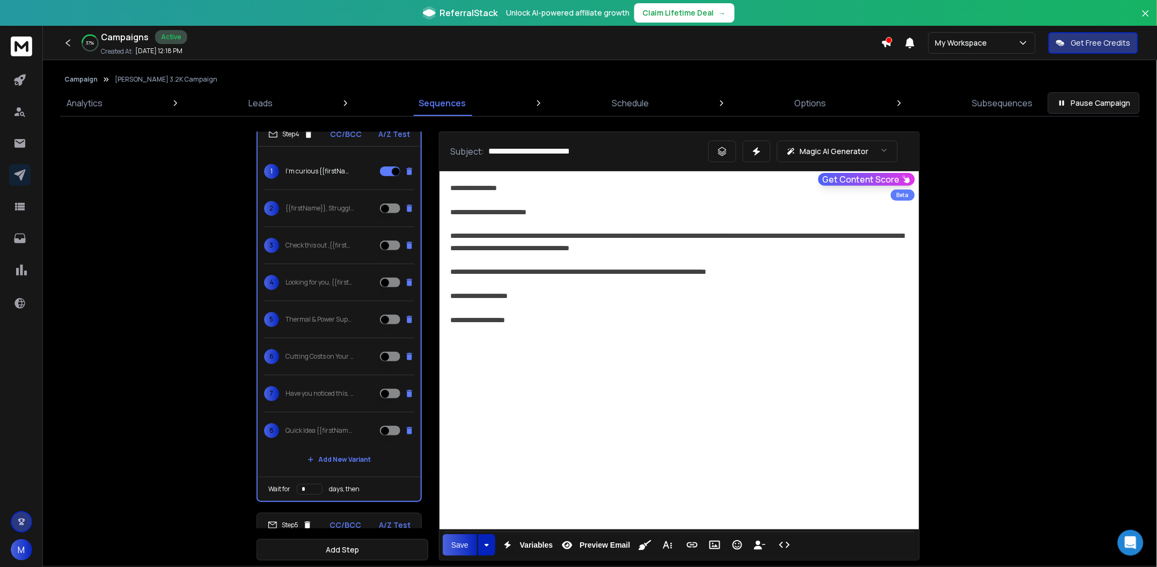
click at [380, 213] on button "button" at bounding box center [390, 208] width 20 height 10
click at [391, 250] on button "button" at bounding box center [390, 245] width 20 height 10
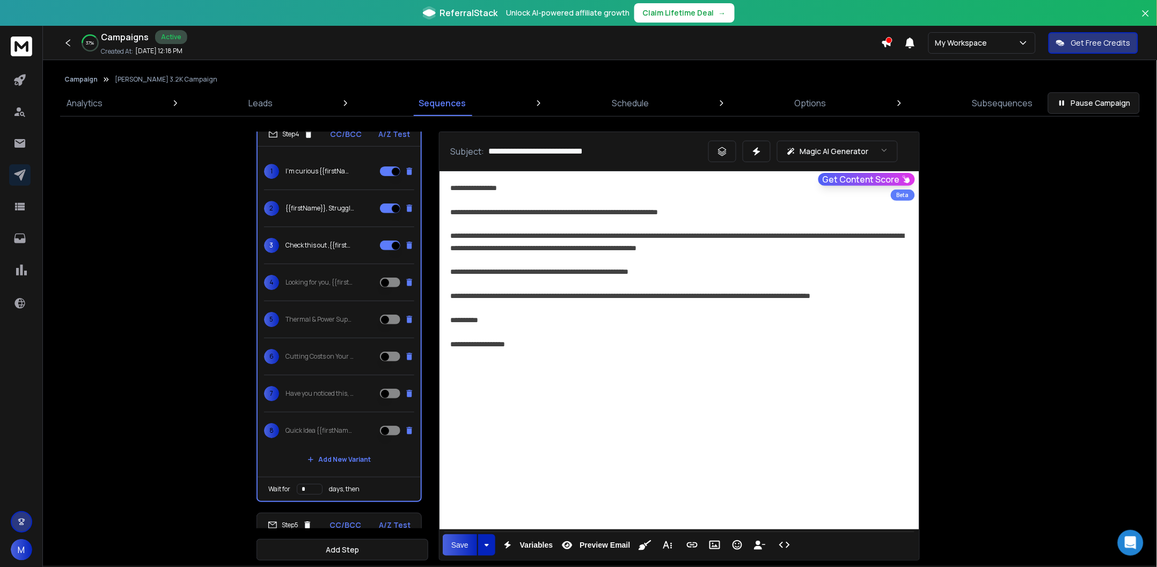
click at [387, 287] on button "button" at bounding box center [390, 283] width 20 height 10
click at [387, 324] on button "button" at bounding box center [390, 320] width 20 height 10
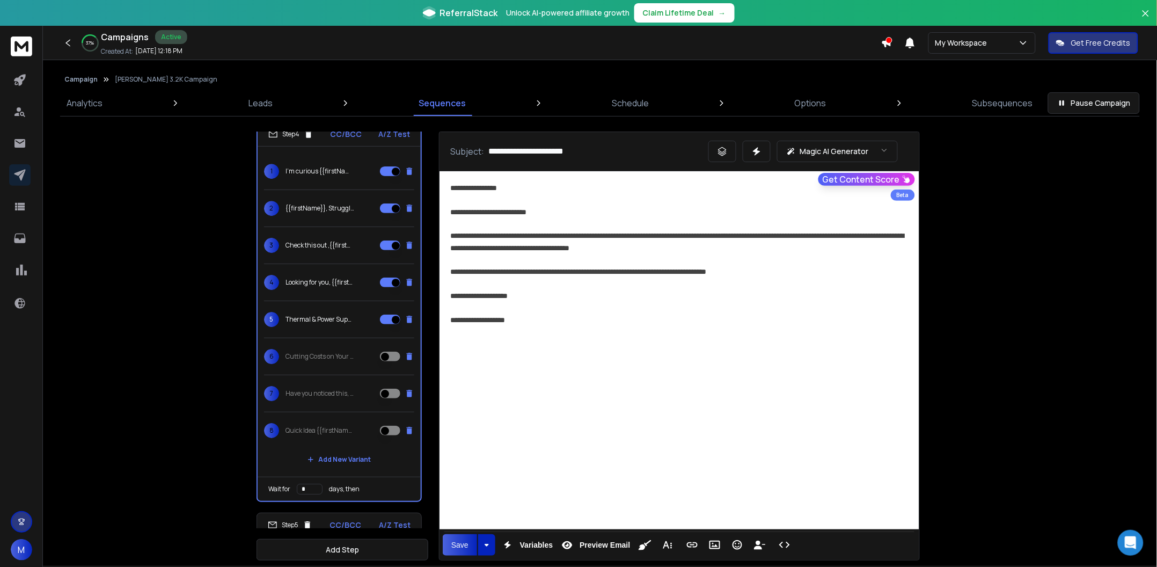
click at [384, 360] on div "6 Cutting Costs on Your Thermal Strategy" at bounding box center [339, 356] width 150 height 37
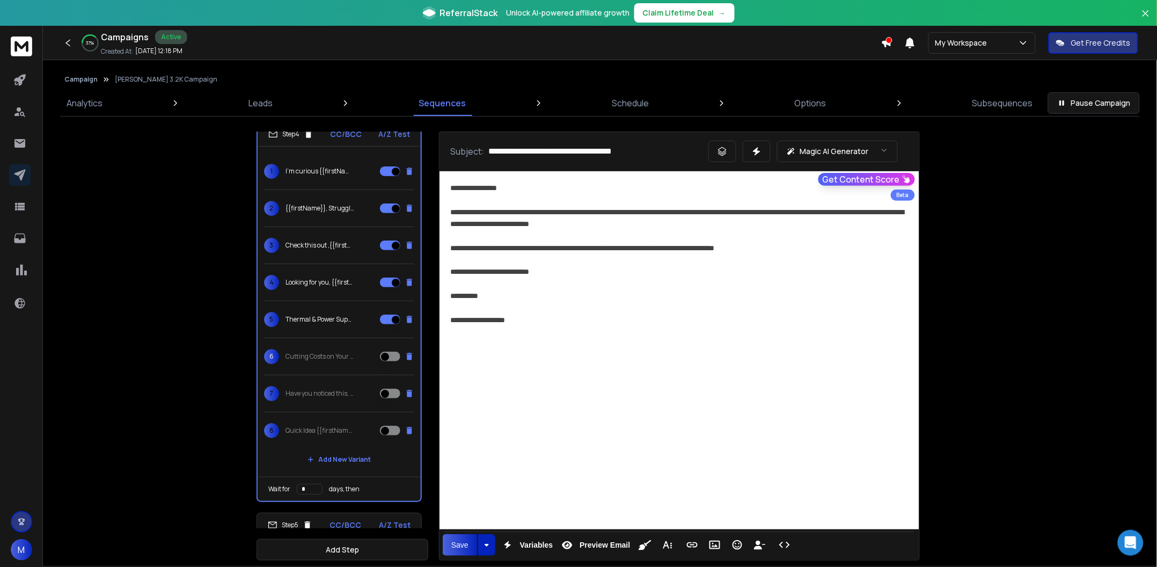
click at [384, 398] on button "button" at bounding box center [390, 394] width 20 height 10
click at [389, 361] on button "button" at bounding box center [390, 357] width 20 height 10
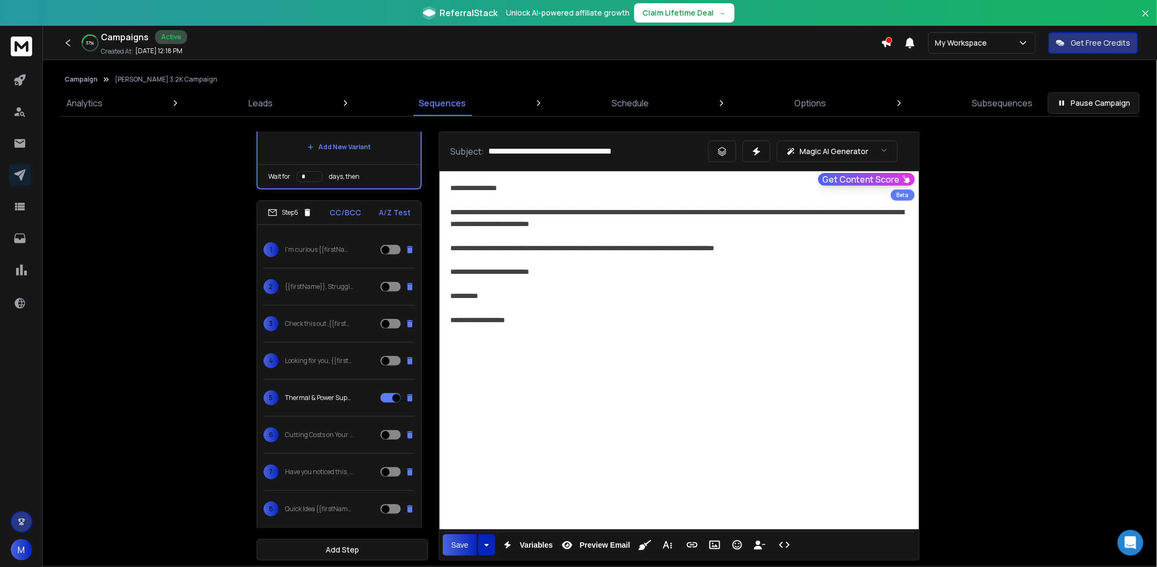
scroll to position [1429, 0]
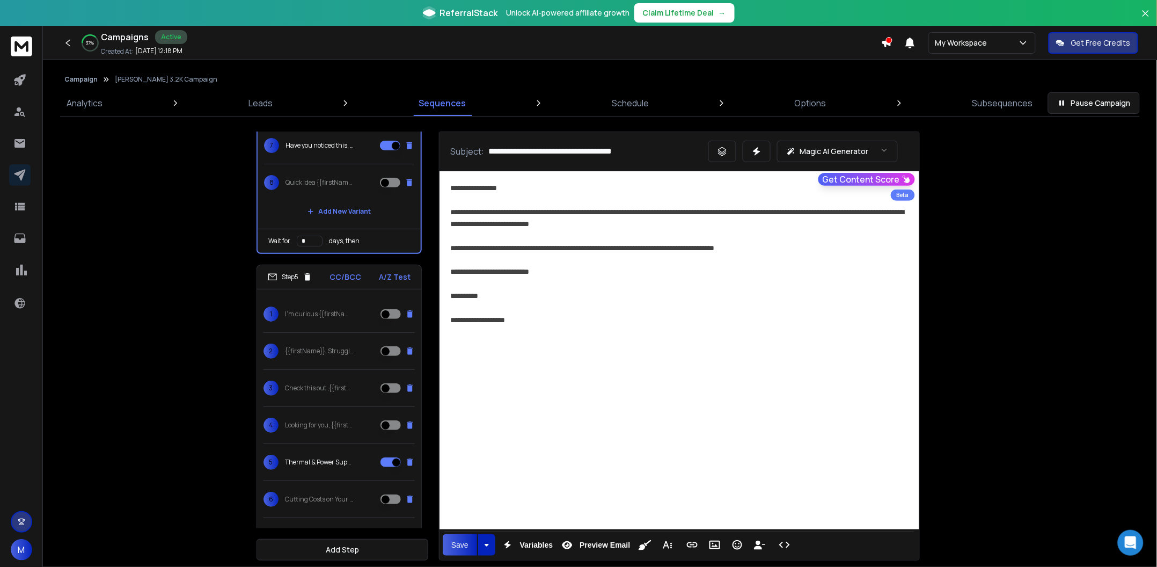
drag, startPoint x: 385, startPoint y: 320, endPoint x: 374, endPoint y: 312, distance: 14.3
click at [384, 320] on div "1 I'm curious {{firstName}}" at bounding box center [339, 314] width 151 height 37
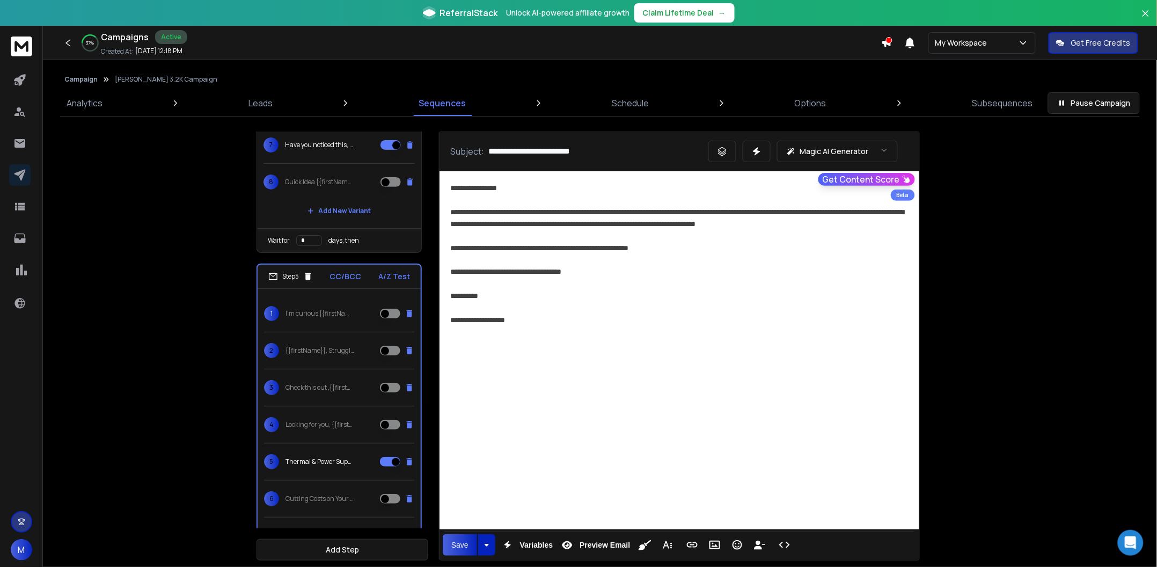
scroll to position [1536, 0]
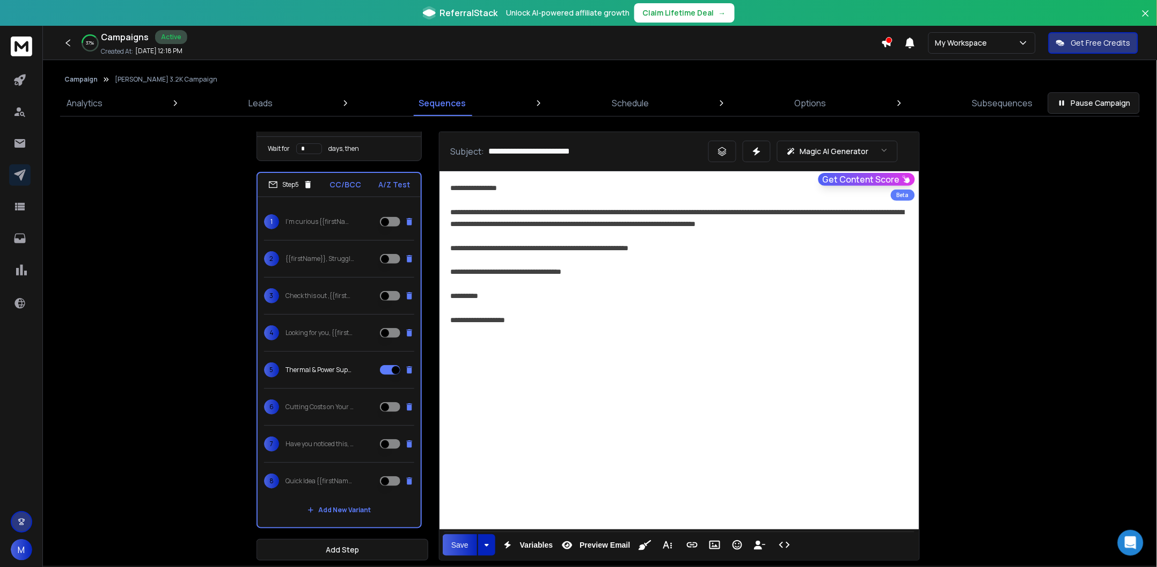
click at [389, 217] on button "button" at bounding box center [390, 222] width 20 height 10
click at [383, 252] on div "2 {{firstName}}, Struggling with Power/Thermal Specs?" at bounding box center [339, 258] width 150 height 37
click at [387, 256] on button "button" at bounding box center [390, 259] width 20 height 10
drag, startPoint x: 387, startPoint y: 289, endPoint x: 384, endPoint y: 298, distance: 9.4
click at [384, 291] on button "button" at bounding box center [390, 296] width 20 height 10
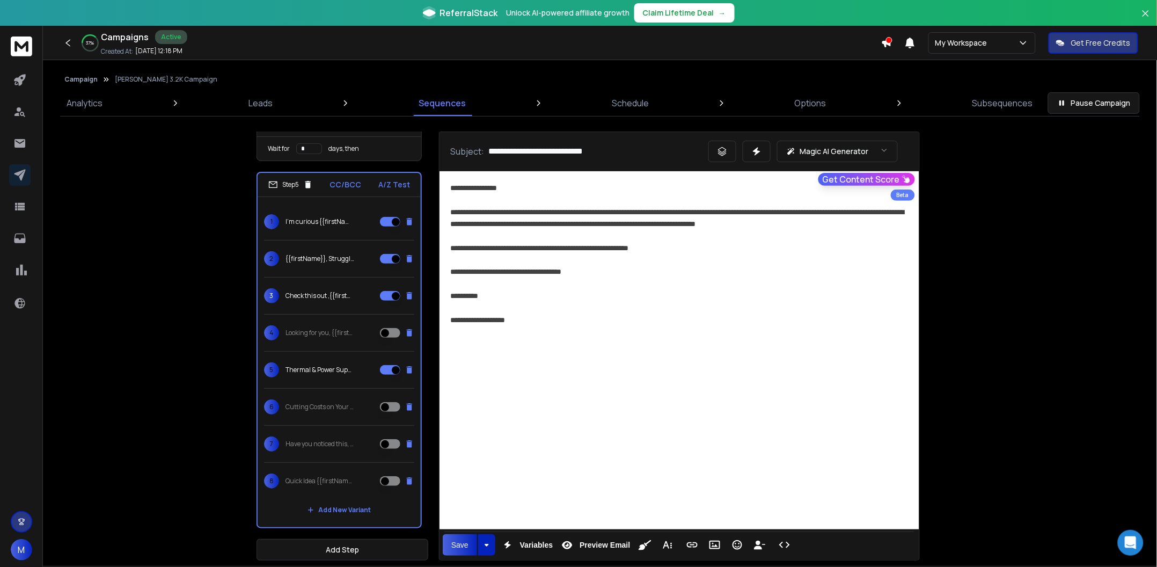
click at [387, 332] on button "button" at bounding box center [390, 333] width 20 height 10
click at [389, 405] on button "button" at bounding box center [390, 407] width 20 height 10
click at [381, 445] on button "button" at bounding box center [390, 444] width 20 height 10
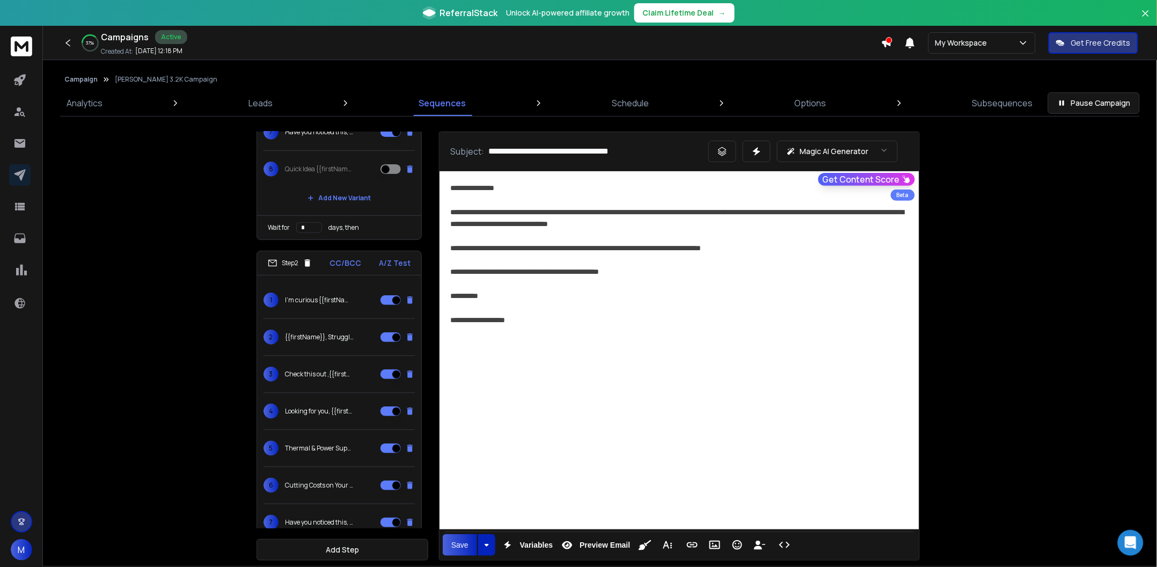
scroll to position [0, 0]
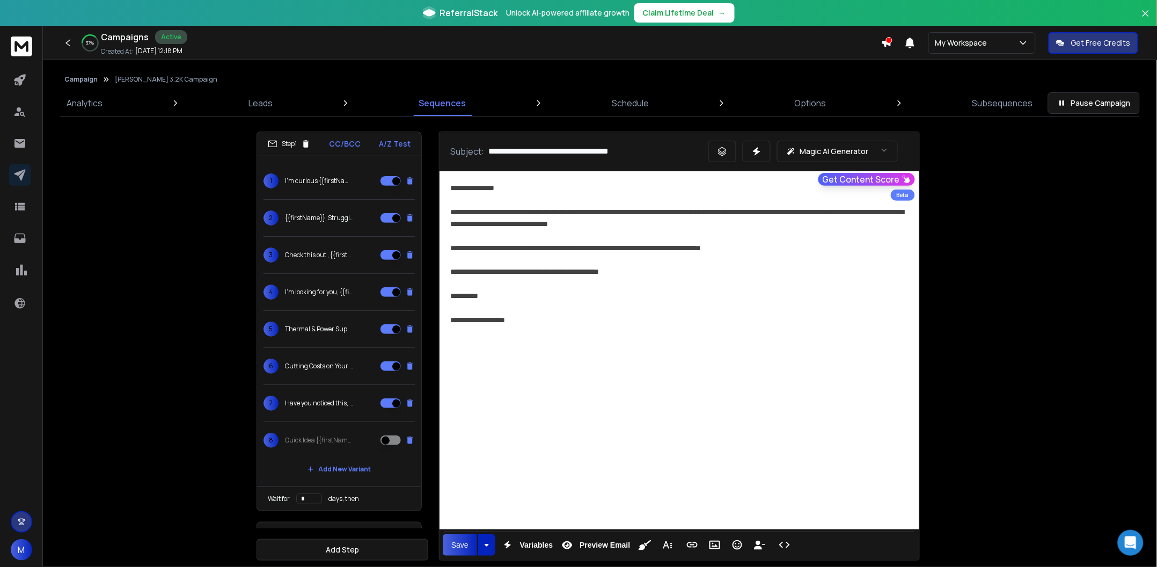
click at [341, 225] on div "2 {{firstName}}, Struggling with Power/Thermal Specs?" at bounding box center [309, 217] width 90 height 15
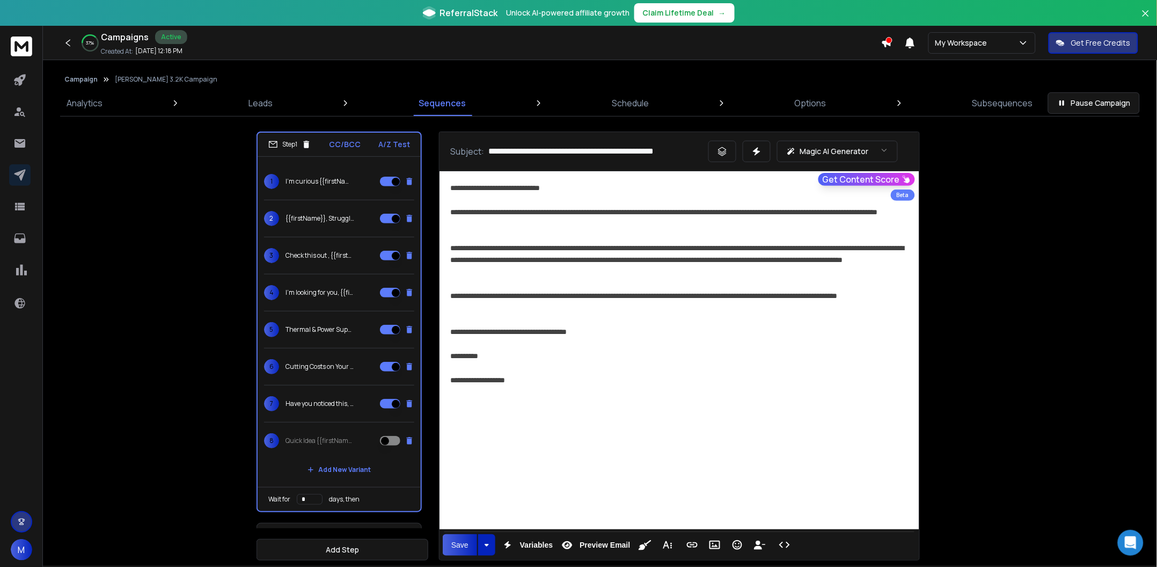
click at [339, 269] on div "3 Check this out , {{firstName}}" at bounding box center [339, 255] width 150 height 37
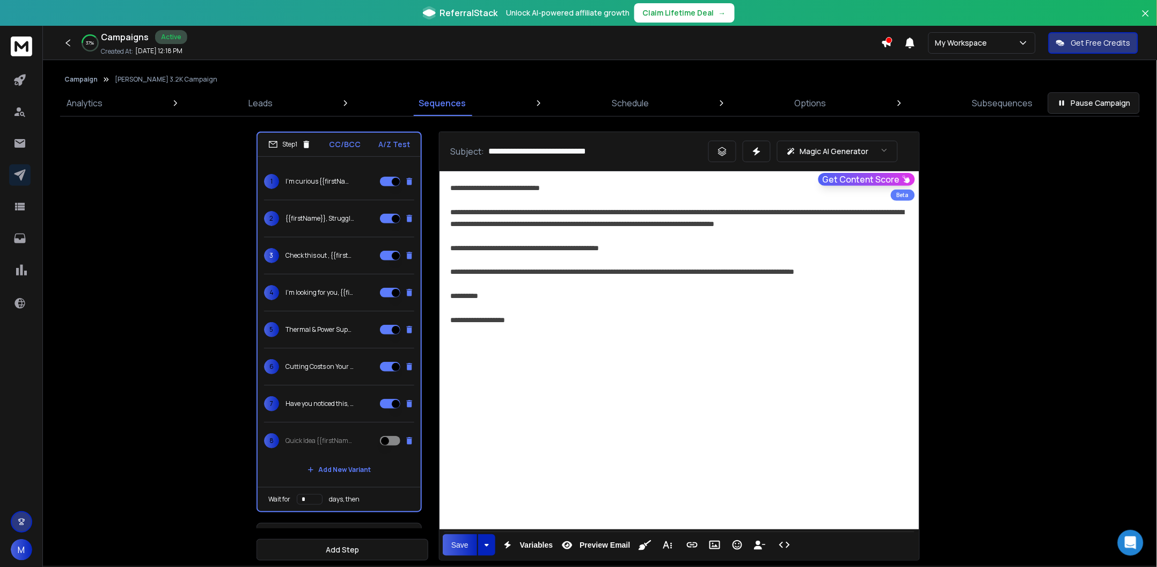
click at [338, 308] on div "4 I'm looking for you, {{firstName}}" at bounding box center [339, 292] width 150 height 37
click at [331, 408] on p "Have you noticed this, {{firstName}}?" at bounding box center [320, 403] width 69 height 9
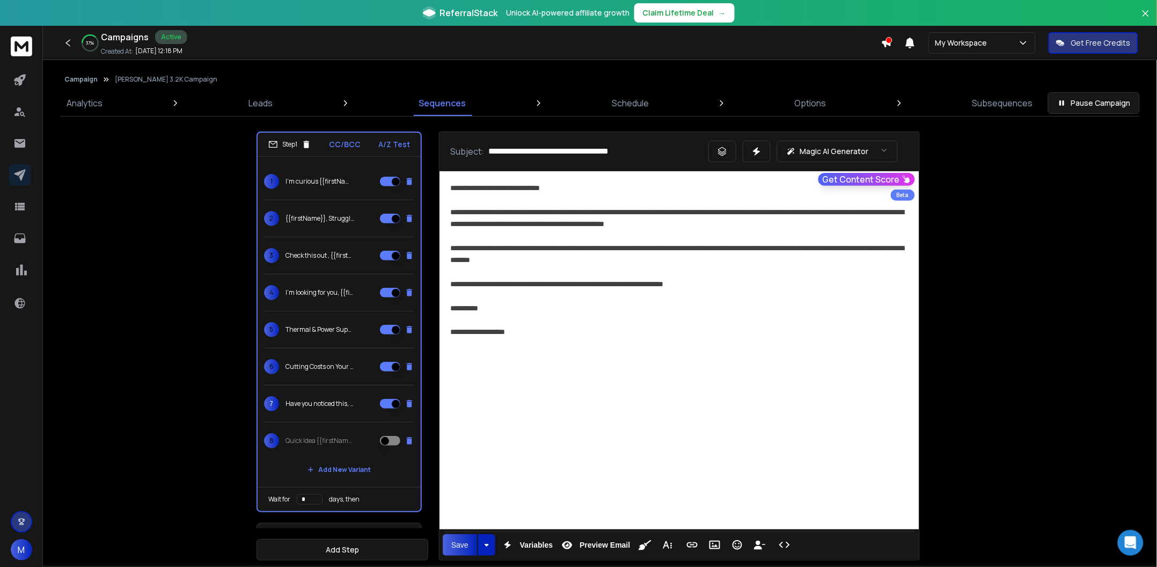
click at [323, 363] on div "6 Cutting Costs on Your Thermal Strategy" at bounding box center [309, 366] width 90 height 15
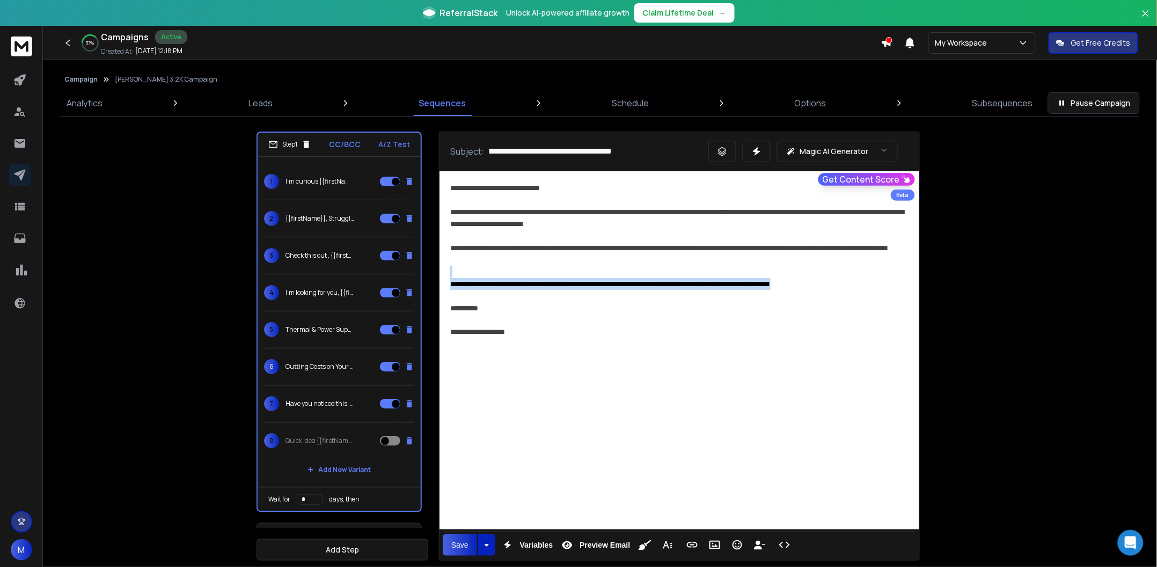
drag, startPoint x: 856, startPoint y: 282, endPoint x: 822, endPoint y: 265, distance: 38.4
click at [822, 265] on div "**********" at bounding box center [680, 350] width 480 height 358
click at [872, 265] on div "**********" at bounding box center [679, 254] width 458 height 24
click at [334, 300] on div "4 I'm looking for you, {{firstName}}" at bounding box center [309, 292] width 90 height 15
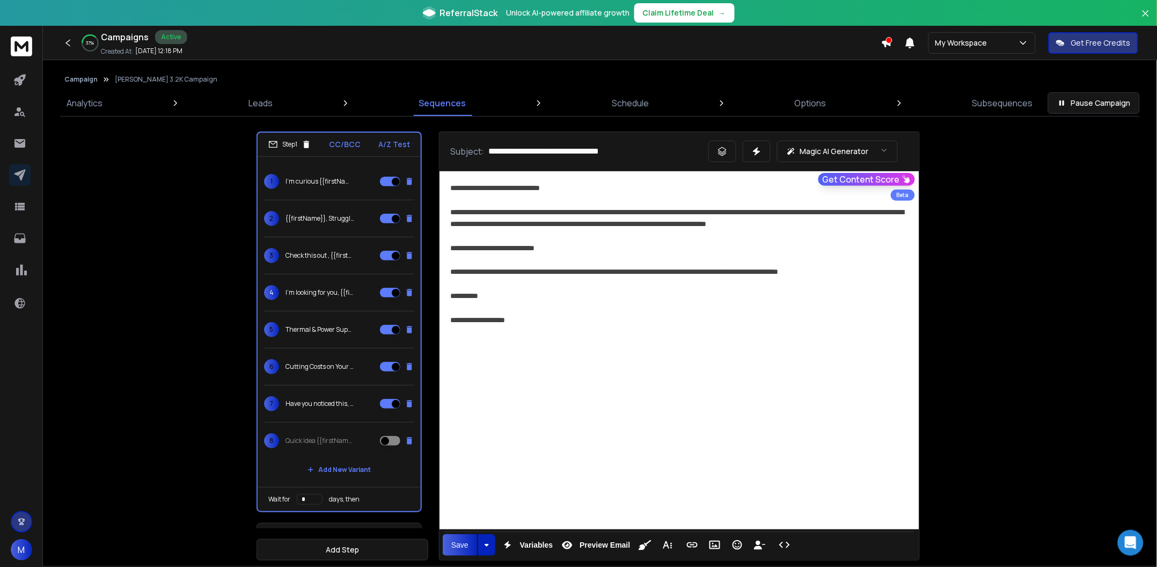
click at [341, 254] on p "Check this out , {{firstName}}" at bounding box center [320, 255] width 69 height 9
click at [339, 203] on div "2 {{firstName}}, Struggling with Power/Thermal Specs?" at bounding box center [339, 218] width 150 height 37
type input "**********"
